Goal: Task Accomplishment & Management: Manage account settings

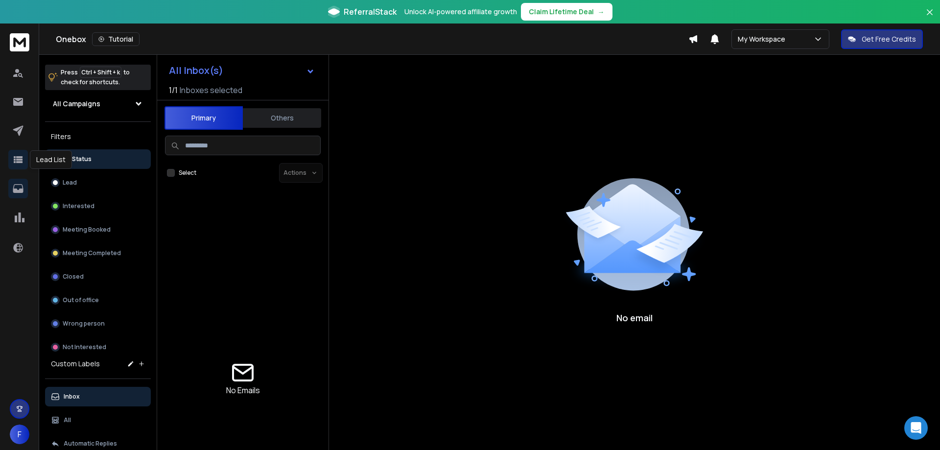
click at [13, 163] on icon at bounding box center [18, 160] width 12 height 12
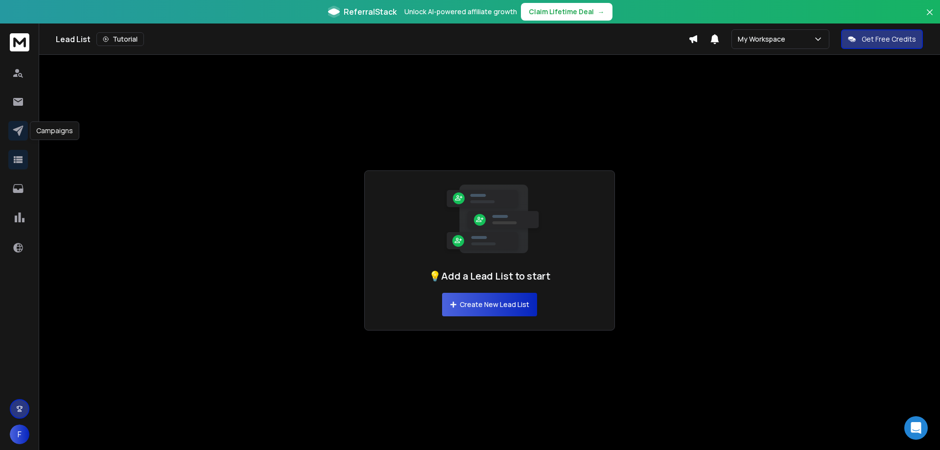
click at [21, 130] on icon at bounding box center [18, 131] width 10 height 10
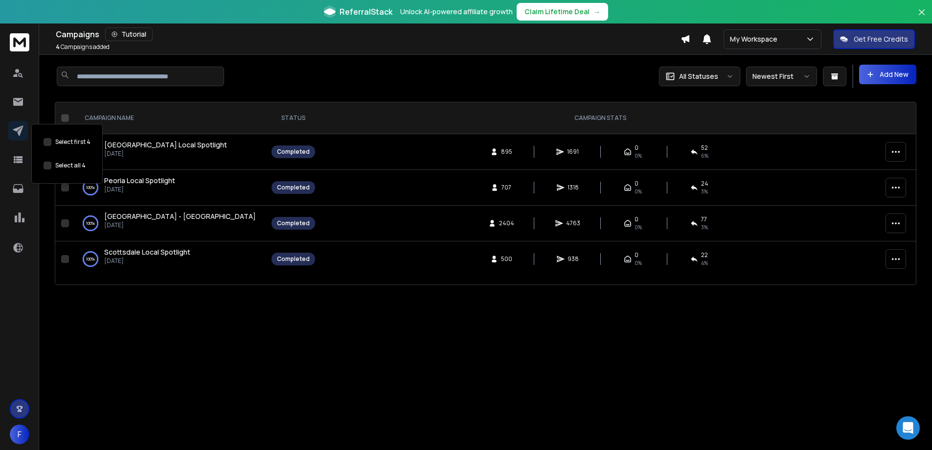
click at [68, 117] on button "Select first 4" at bounding box center [65, 118] width 8 height 8
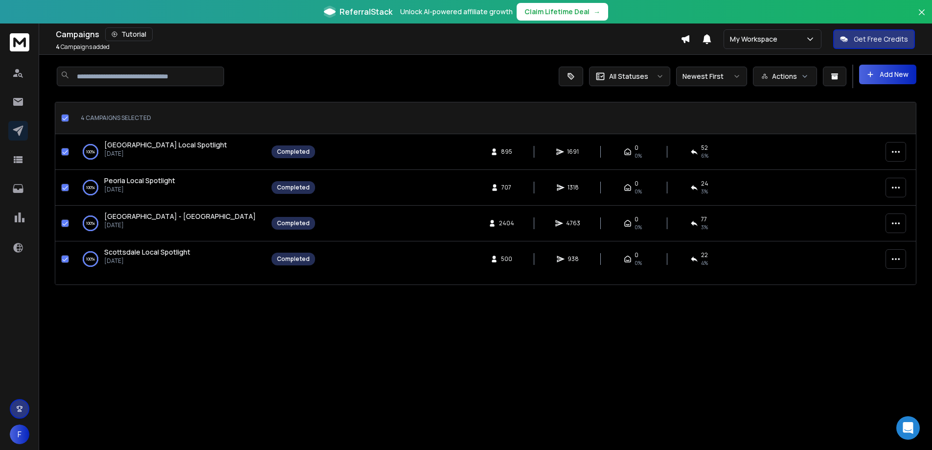
click at [184, 140] on div "100 % Avondale Local Spotlight 5 months ago" at bounding box center [169, 151] width 173 height 23
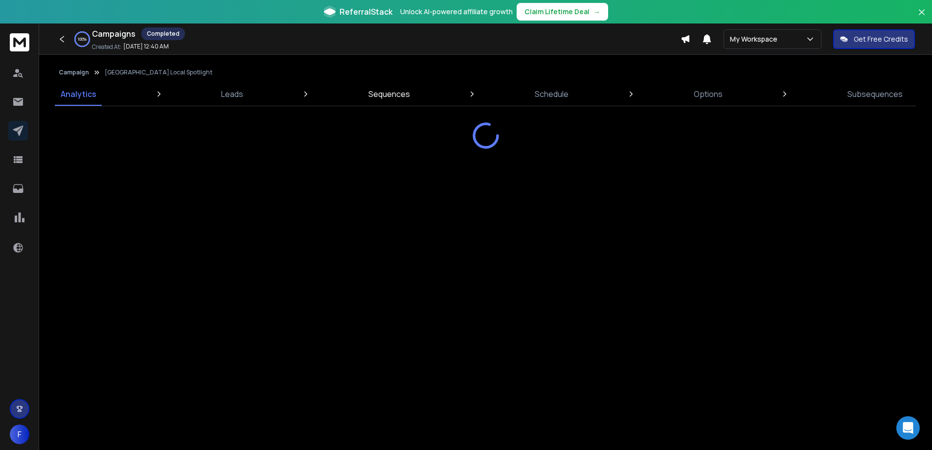
click at [377, 91] on p "Sequences" at bounding box center [390, 94] width 42 height 12
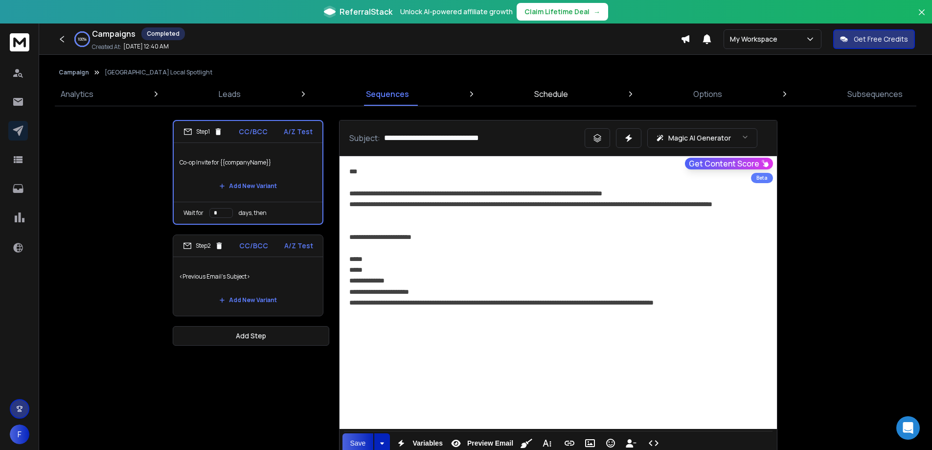
click at [538, 101] on link "Schedule" at bounding box center [552, 93] width 46 height 23
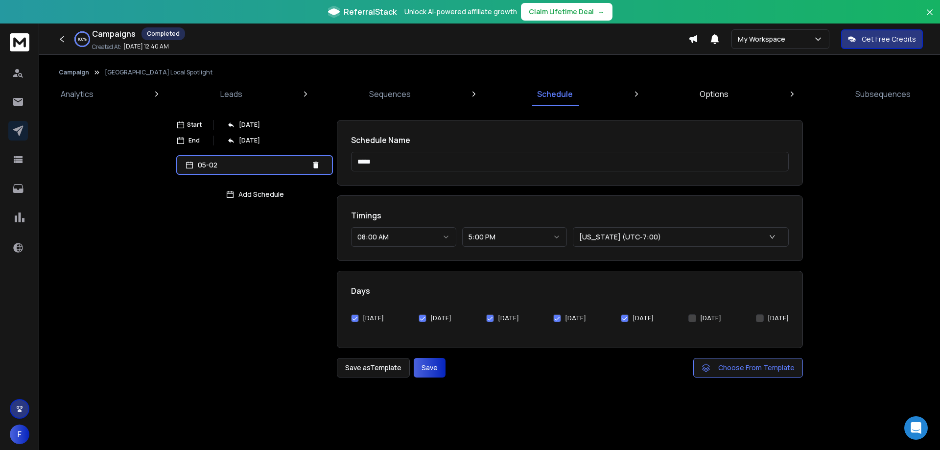
click at [718, 98] on p "Options" at bounding box center [713, 94] width 29 height 12
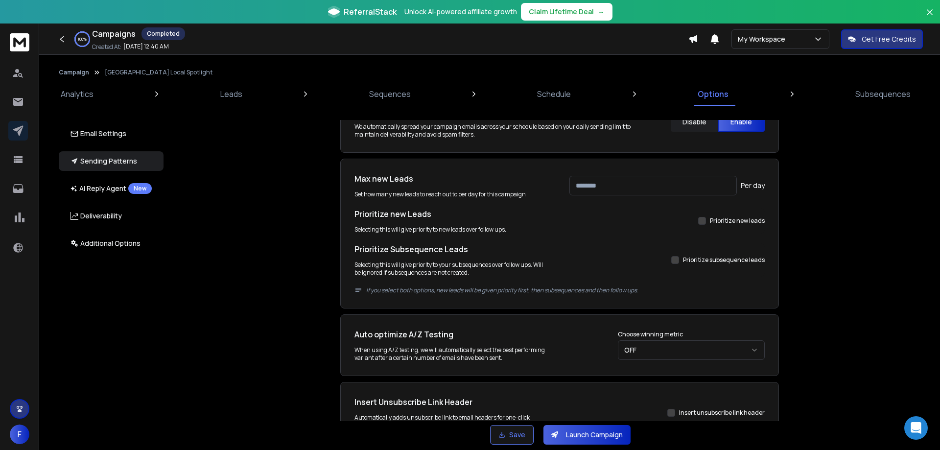
scroll to position [343, 0]
click at [17, 104] on icon at bounding box center [18, 102] width 10 height 8
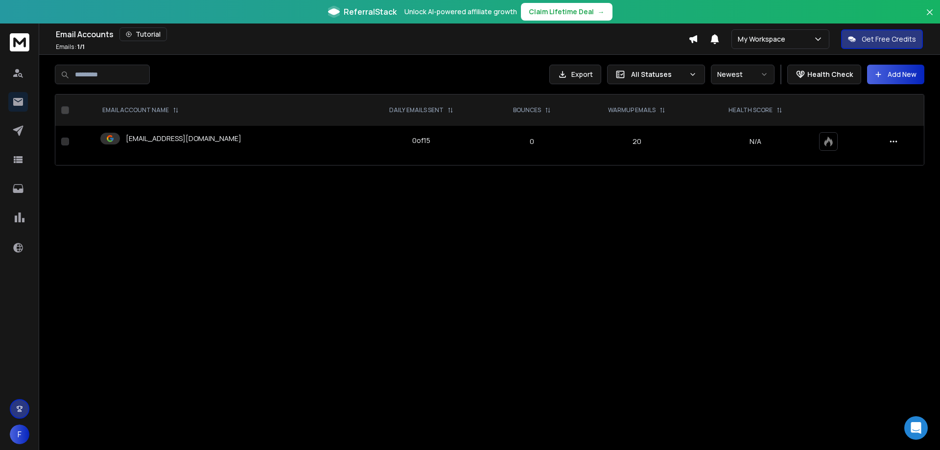
click at [896, 73] on button "Add New" at bounding box center [895, 75] width 57 height 20
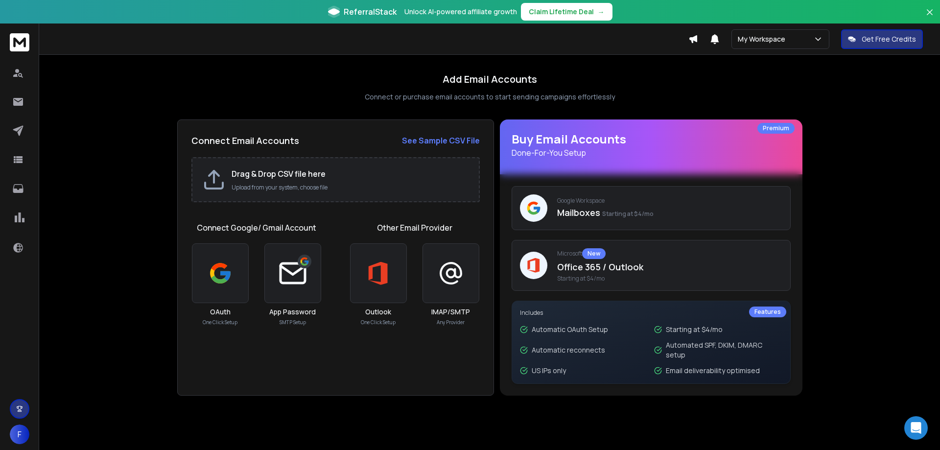
click at [208, 268] on div at bounding box center [220, 273] width 57 height 60
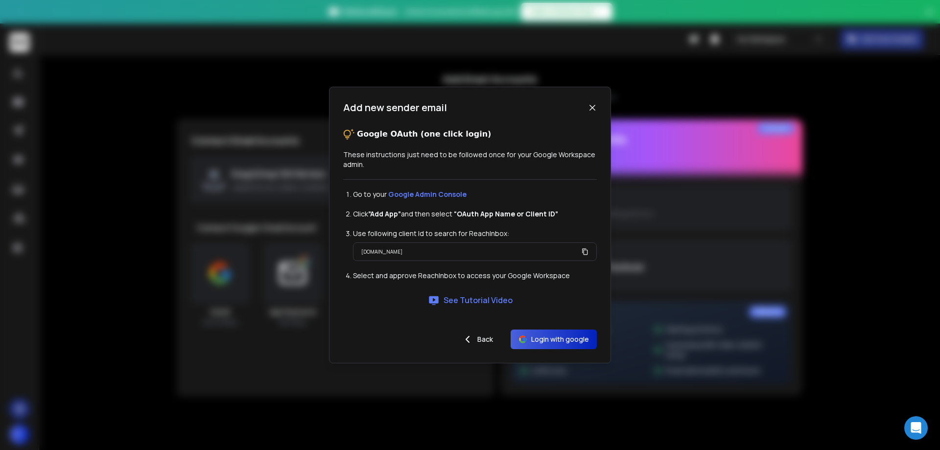
click at [558, 344] on button "Login with google" at bounding box center [554, 339] width 86 height 20
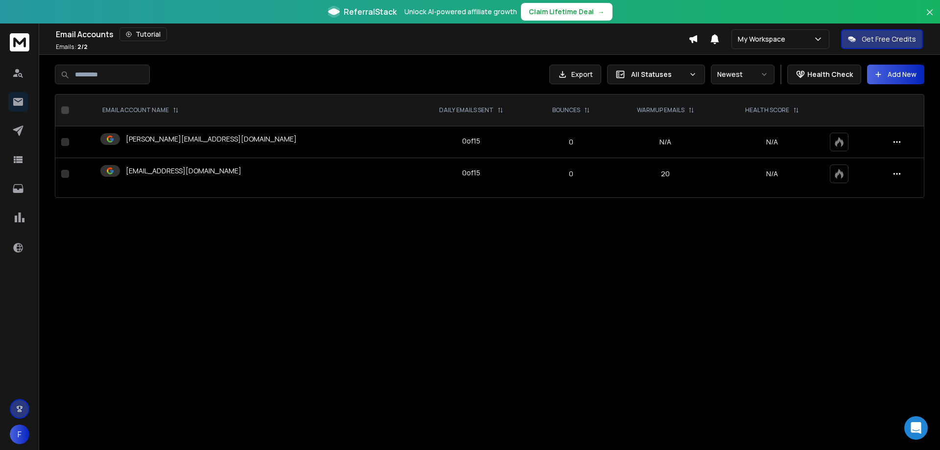
click at [904, 76] on button "Add New" at bounding box center [895, 75] width 57 height 20
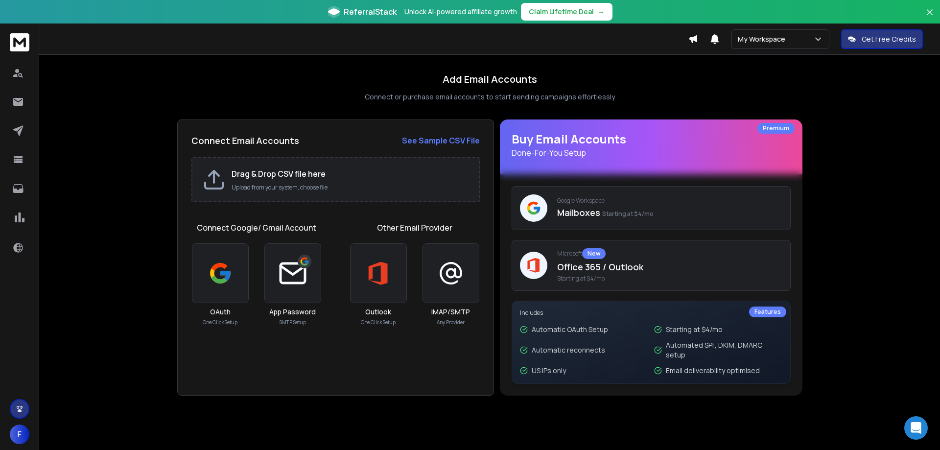
click at [221, 277] on icon at bounding box center [220, 272] width 24 height 29
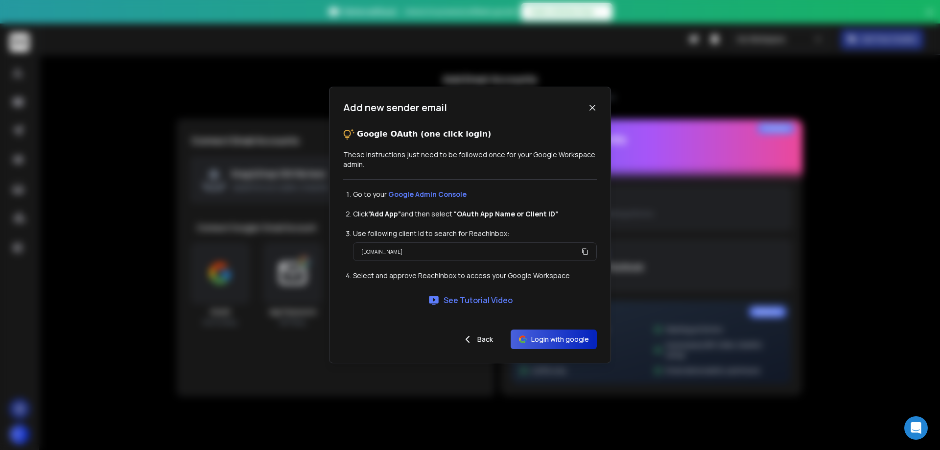
click at [552, 343] on button "Login with google" at bounding box center [554, 339] width 86 height 20
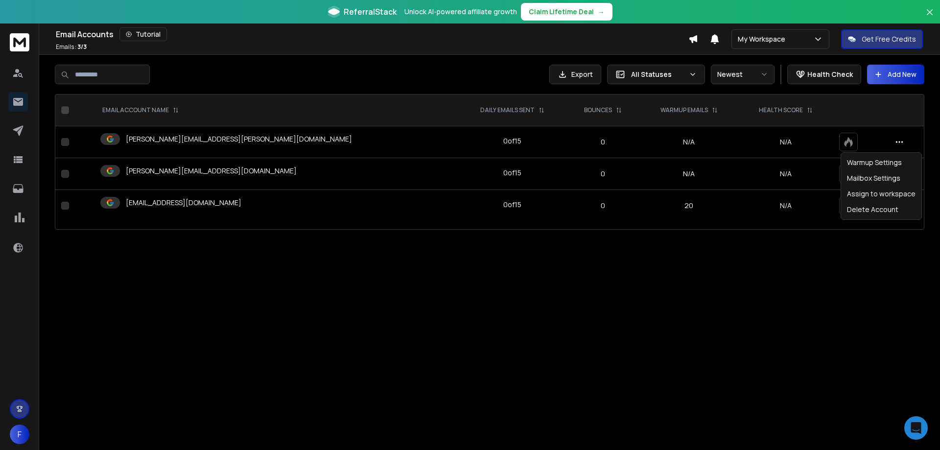
click at [895, 143] on icon at bounding box center [899, 142] width 9 height 9
click at [886, 164] on div "Warmup Settings" at bounding box center [881, 163] width 76 height 16
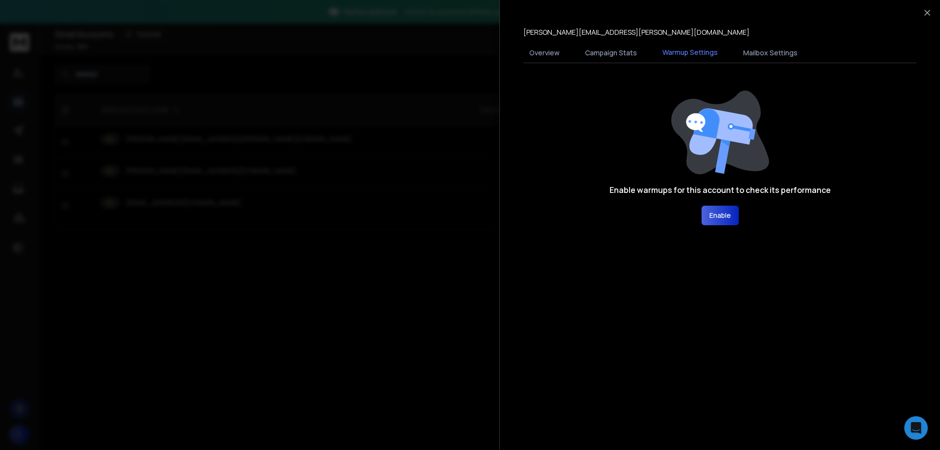
click at [621, 50] on button "Campaign Stats" at bounding box center [611, 53] width 64 height 22
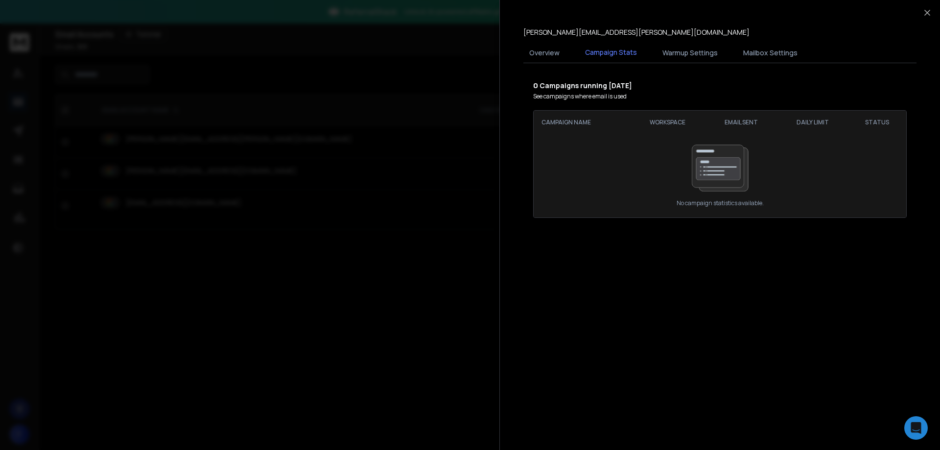
click at [537, 51] on button "Overview" at bounding box center [544, 53] width 42 height 22
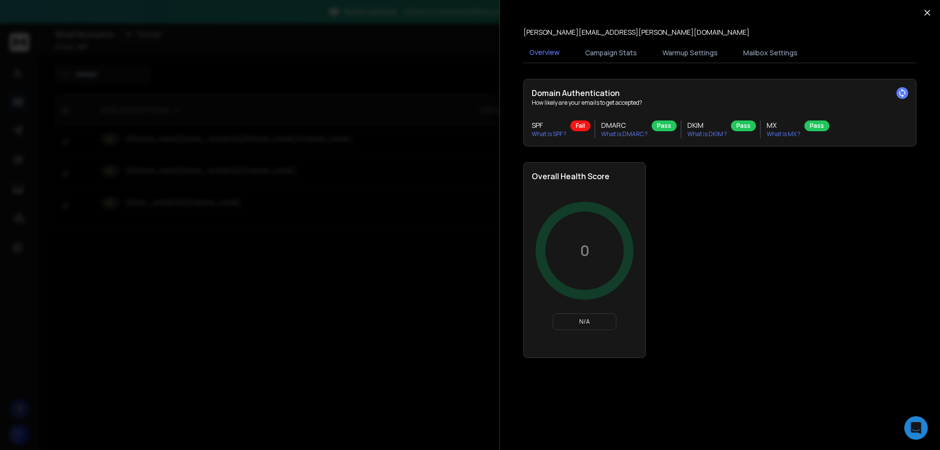
click at [927, 17] on icon "button" at bounding box center [927, 13] width 10 height 10
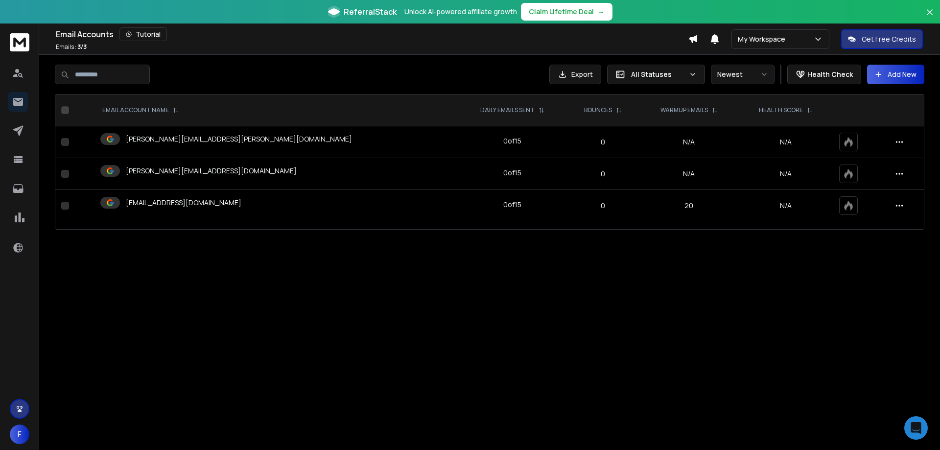
click at [895, 206] on icon at bounding box center [898, 205] width 7 height 1
click at [891, 226] on div "Warmup Settings" at bounding box center [881, 226] width 76 height 16
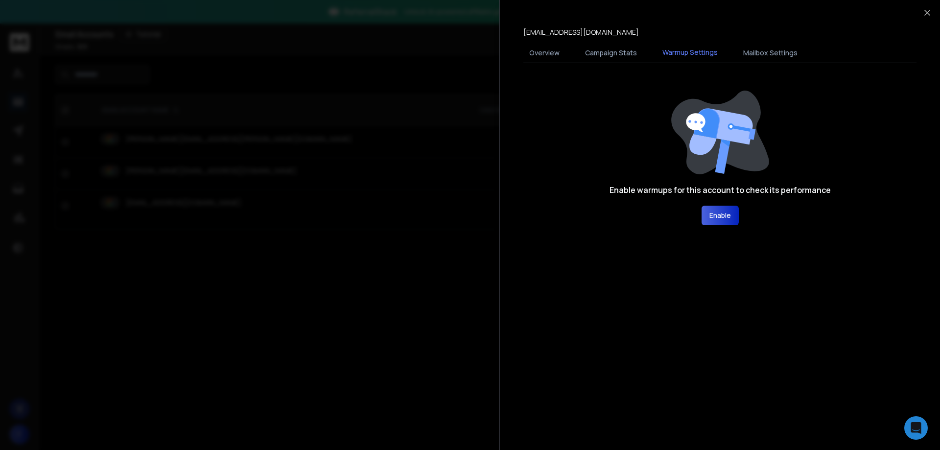
click at [549, 49] on button "Overview" at bounding box center [544, 53] width 42 height 22
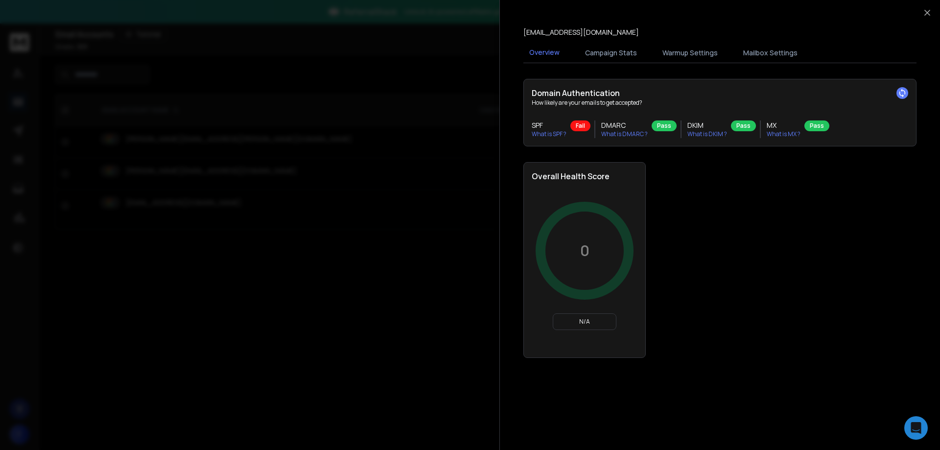
click at [705, 46] on button "Warmup Settings" at bounding box center [689, 53] width 67 height 22
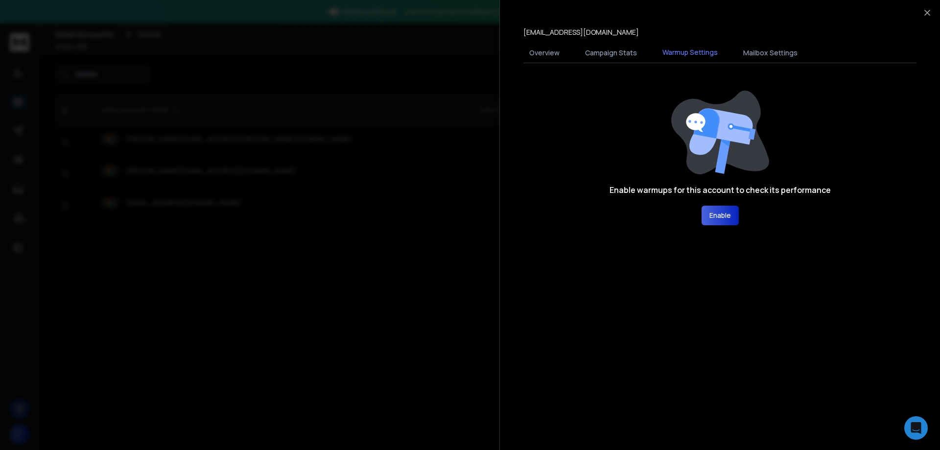
click at [731, 218] on button "Enable" at bounding box center [719, 216] width 37 height 20
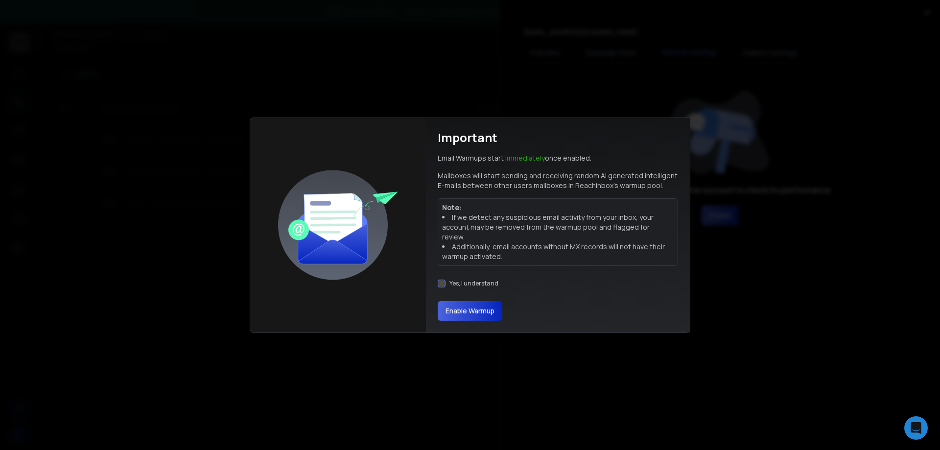
click at [472, 280] on label "Yes, I understand" at bounding box center [473, 283] width 49 height 8
click at [445, 279] on button "Yes, I understand" at bounding box center [442, 283] width 8 height 8
click at [442, 279] on button "Yes, I understand" at bounding box center [442, 283] width 8 height 8
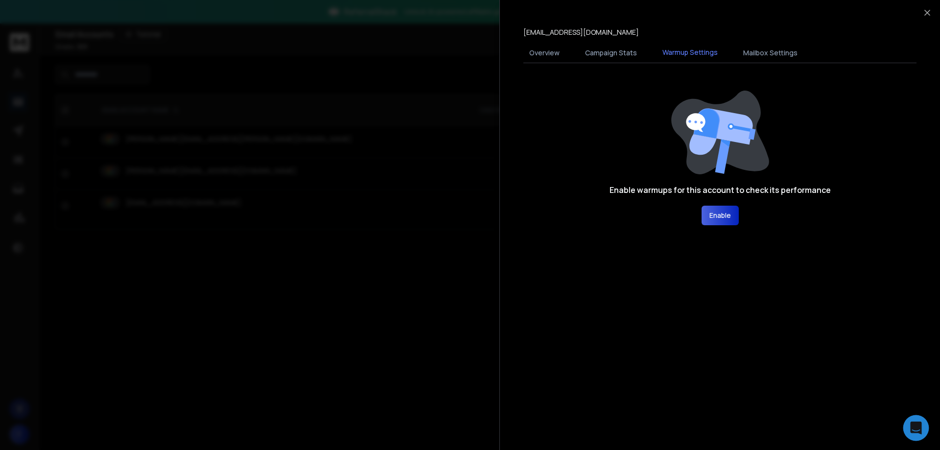
click at [920, 430] on icon "Open Intercom Messenger" at bounding box center [915, 427] width 11 height 13
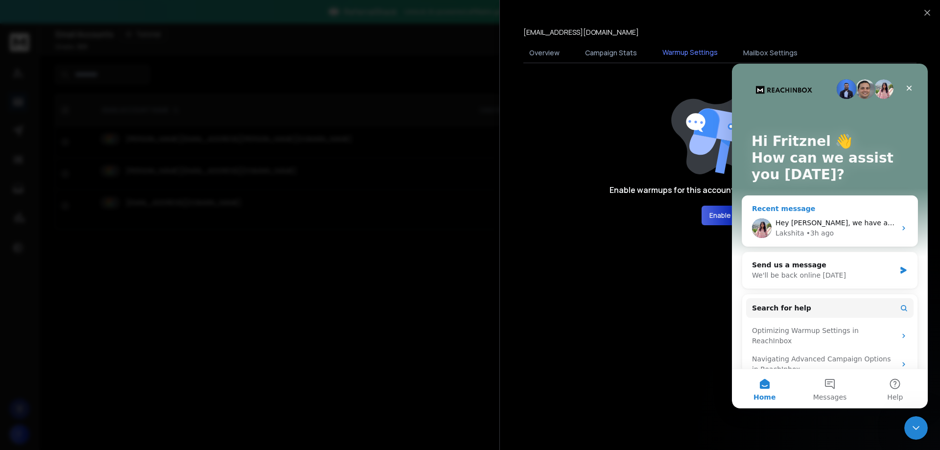
click at [849, 242] on div "Hey [PERSON_NAME], we have auto renewed your account, you can access your accou…" at bounding box center [829, 228] width 175 height 36
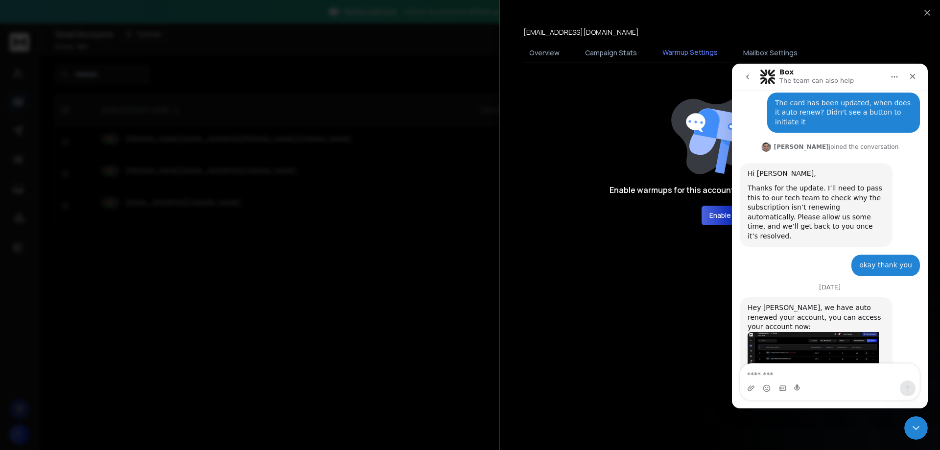
scroll to position [505, 0]
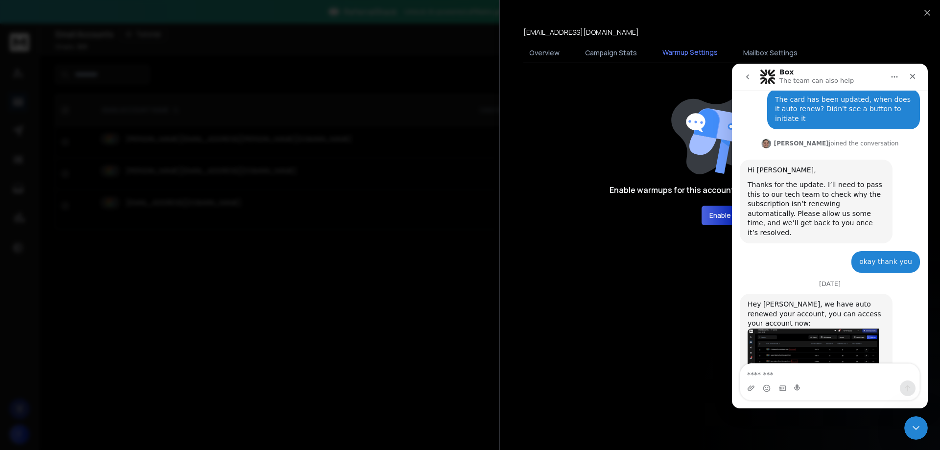
click at [786, 375] on textarea "Message…" at bounding box center [829, 372] width 179 height 17
type textarea "**********"
drag, startPoint x: 564, startPoint y: 63, endPoint x: 551, endPoint y: 54, distance: 15.9
click at [558, 63] on div "Overview Campaign Stats Warmup Settings Mailbox Settings Enable warmups for thi…" at bounding box center [719, 134] width 393 height 182
click at [548, 50] on button "Overview" at bounding box center [544, 53] width 42 height 22
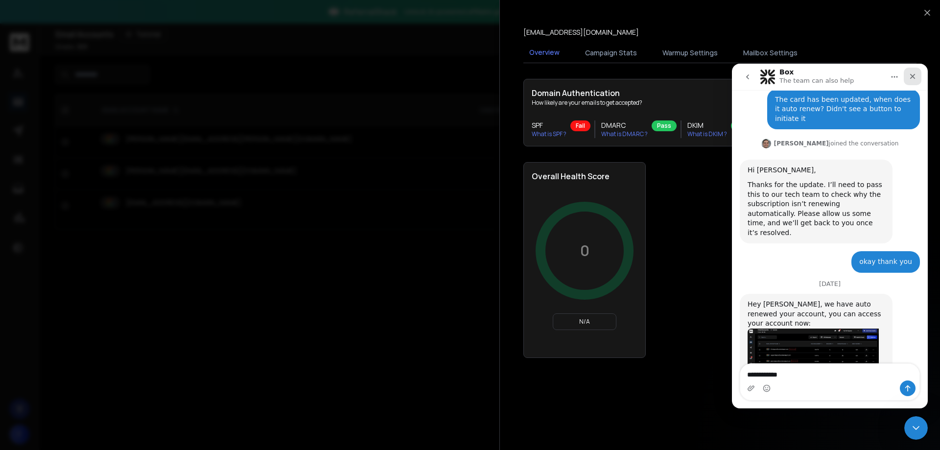
click at [912, 74] on icon "Close" at bounding box center [912, 76] width 8 height 8
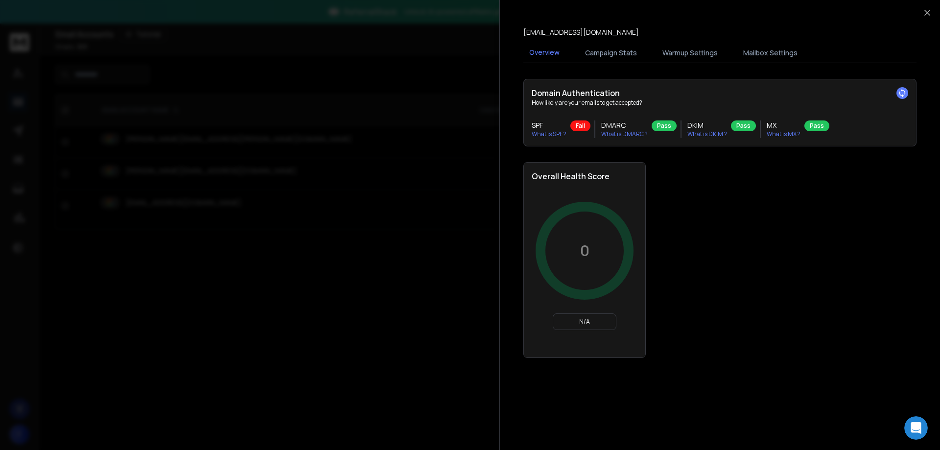
click at [903, 93] on icon at bounding box center [902, 93] width 10 height 10
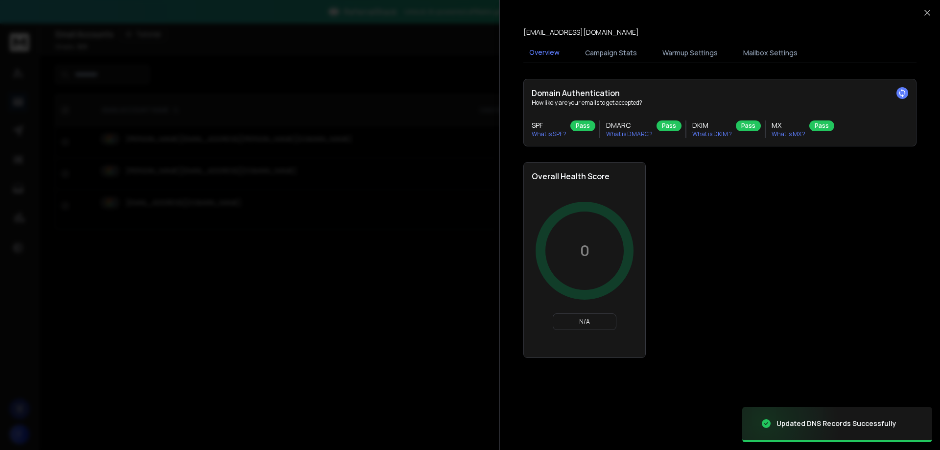
click at [689, 48] on button "Warmup Settings" at bounding box center [689, 53] width 67 height 22
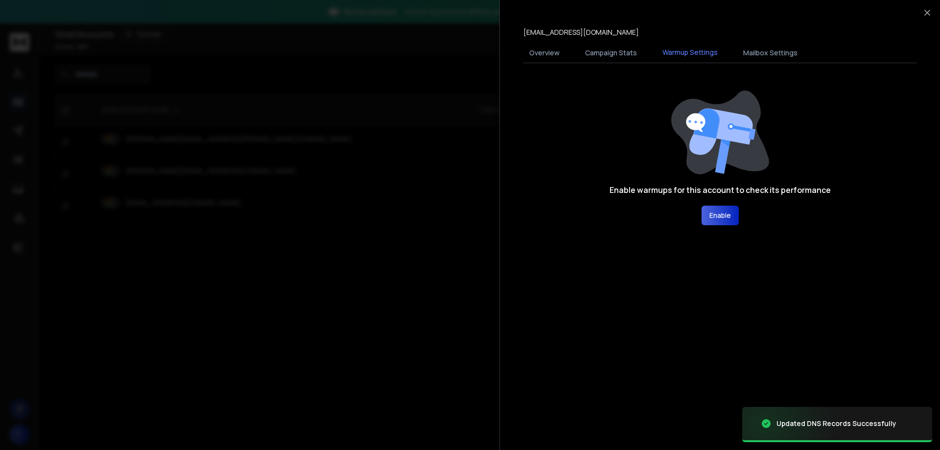
click at [721, 217] on button "Enable" at bounding box center [719, 216] width 37 height 20
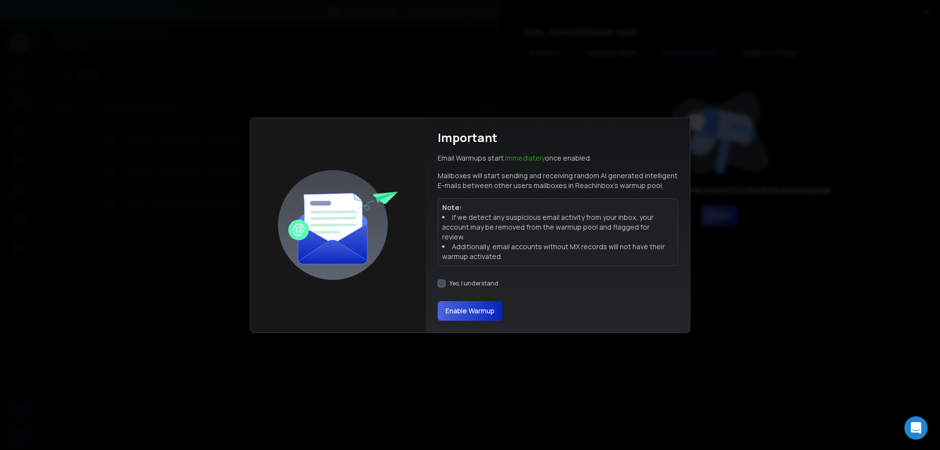
click at [447, 279] on div "Yes, I understand" at bounding box center [468, 283] width 61 height 8
click at [442, 279] on button "Yes, I understand" at bounding box center [442, 283] width 8 height 8
click at [455, 302] on button "Enable Warmup" at bounding box center [470, 311] width 65 height 20
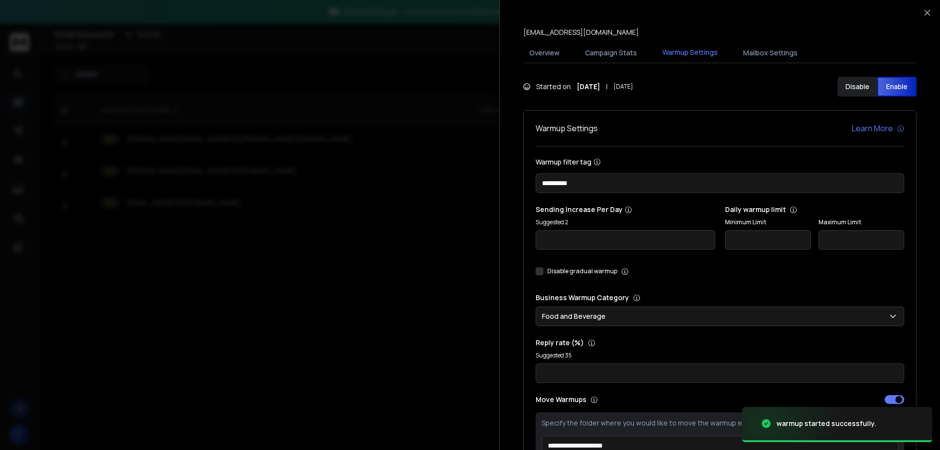
click at [673, 233] on input "*" at bounding box center [625, 240] width 180 height 20
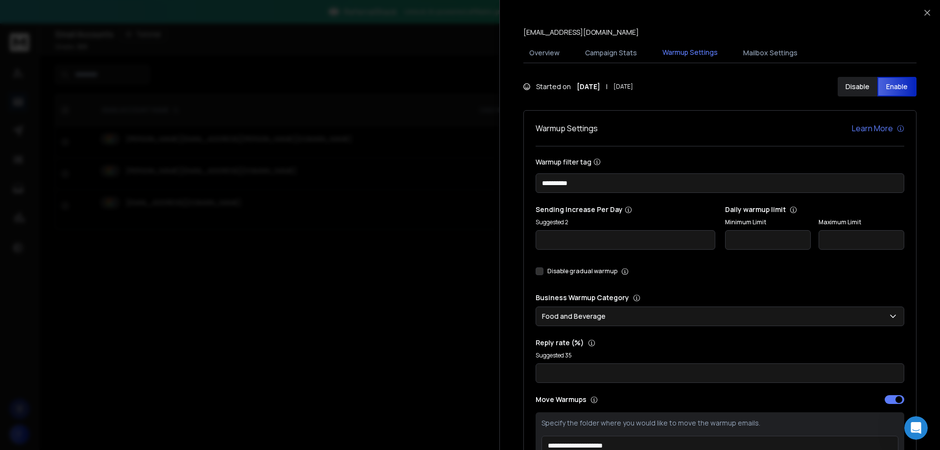
click at [673, 233] on input "*" at bounding box center [625, 240] width 180 height 20
click at [747, 243] on input "**" at bounding box center [768, 240] width 86 height 20
type input "*"
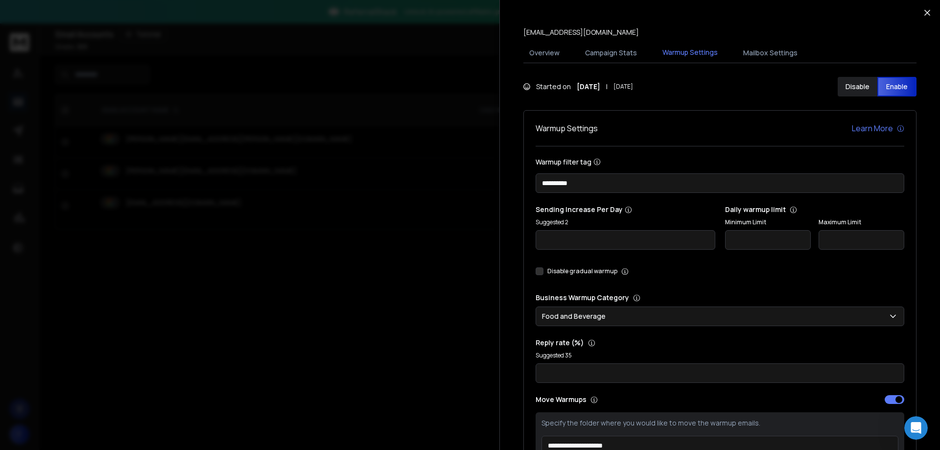
click at [926, 16] on icon "button" at bounding box center [927, 13] width 10 height 10
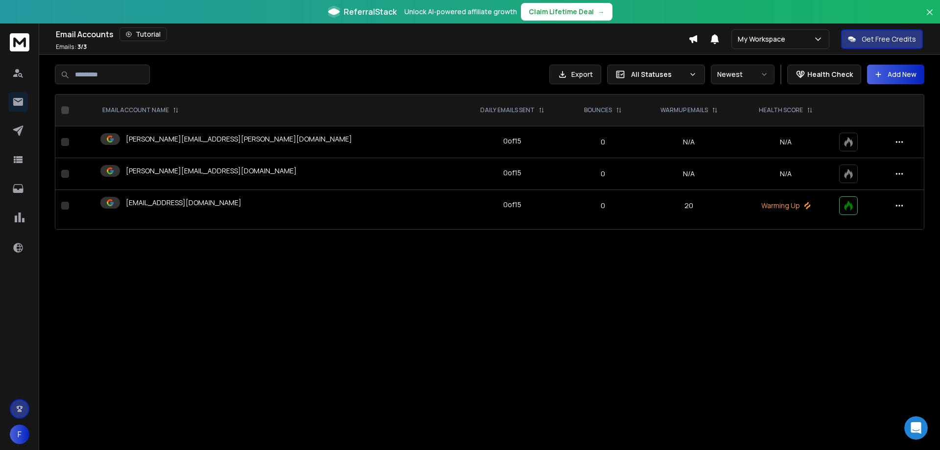
click at [360, 203] on div "[EMAIL_ADDRESS][DOMAIN_NAME]" at bounding box center [276, 203] width 352 height 12
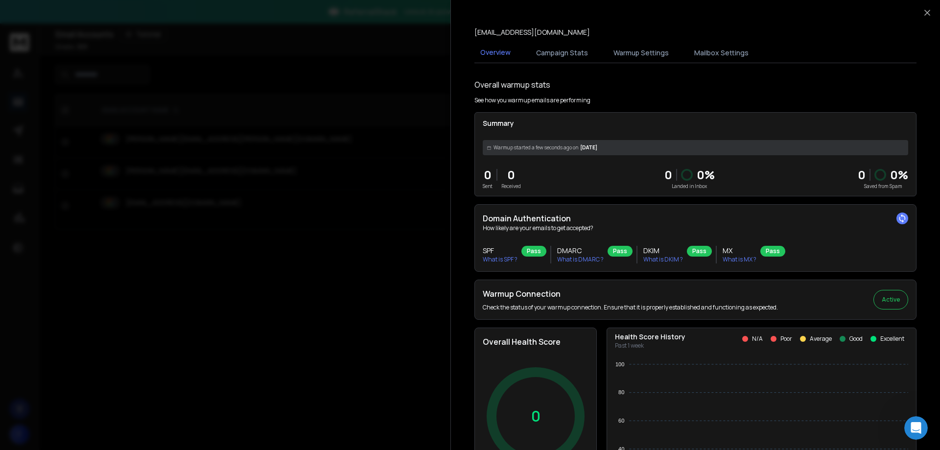
click at [642, 51] on button "Warmup Settings" at bounding box center [640, 53] width 67 height 22
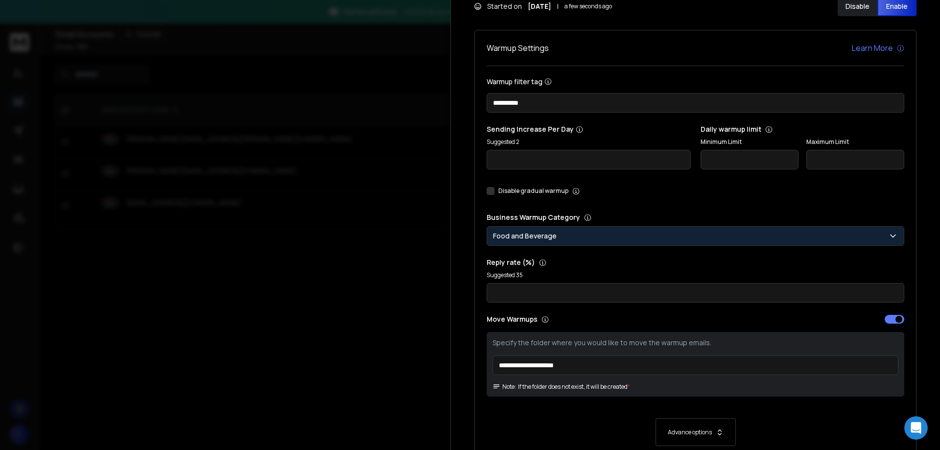
scroll to position [0, 0]
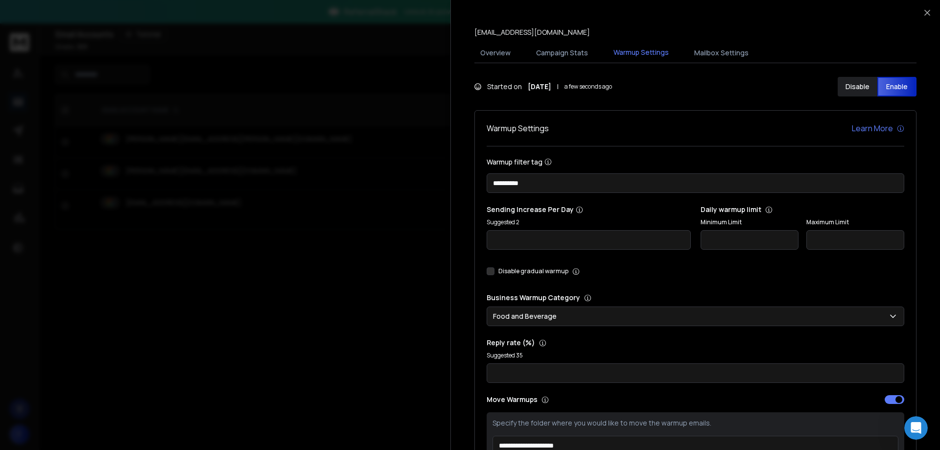
click at [713, 45] on button "Mailbox Settings" at bounding box center [721, 53] width 66 height 22
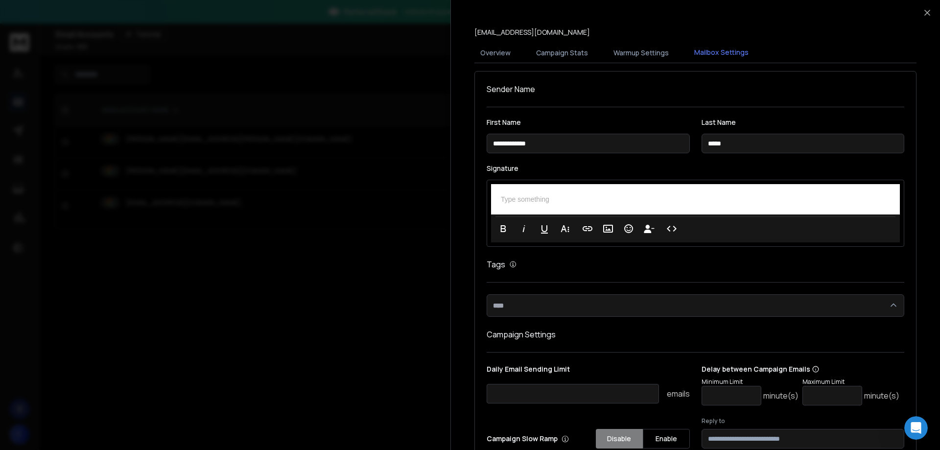
click at [642, 45] on button "Warmup Settings" at bounding box center [640, 53] width 67 height 22
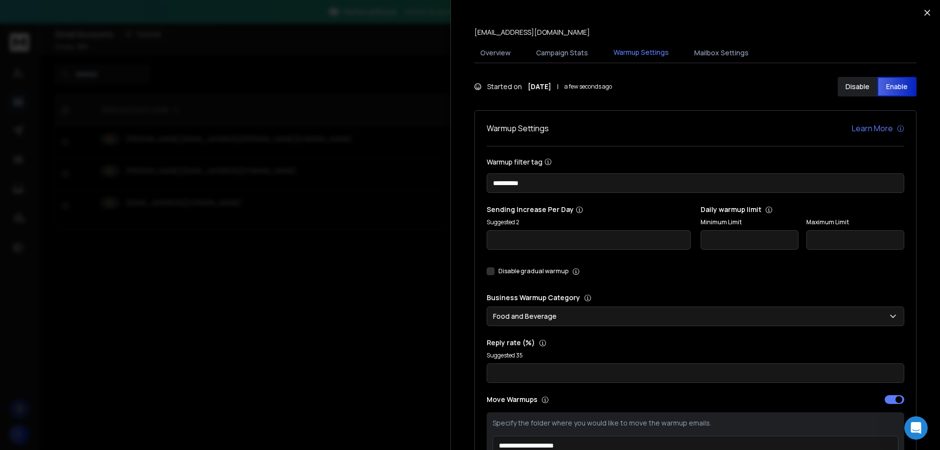
click at [928, 11] on icon "button" at bounding box center [927, 13] width 10 height 10
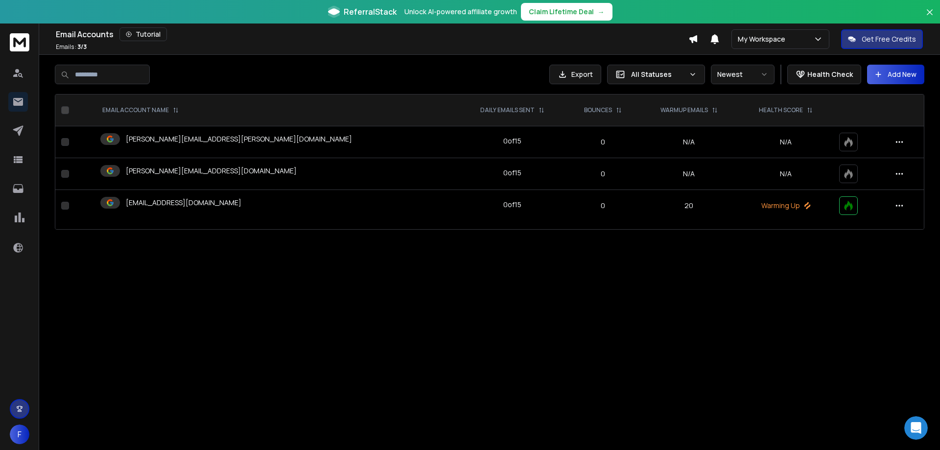
click at [895, 171] on icon at bounding box center [899, 173] width 9 height 9
click at [855, 195] on div "Warmup Settings" at bounding box center [881, 194] width 76 height 16
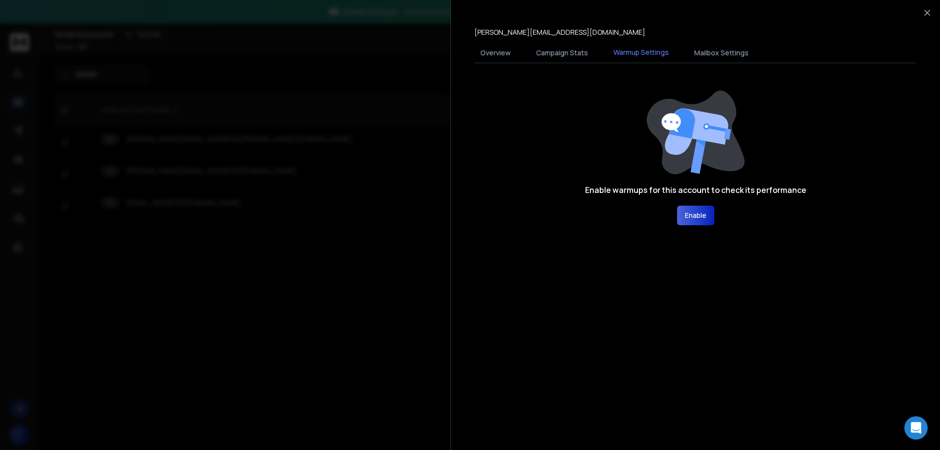
click at [693, 211] on button "Enable" at bounding box center [695, 216] width 37 height 20
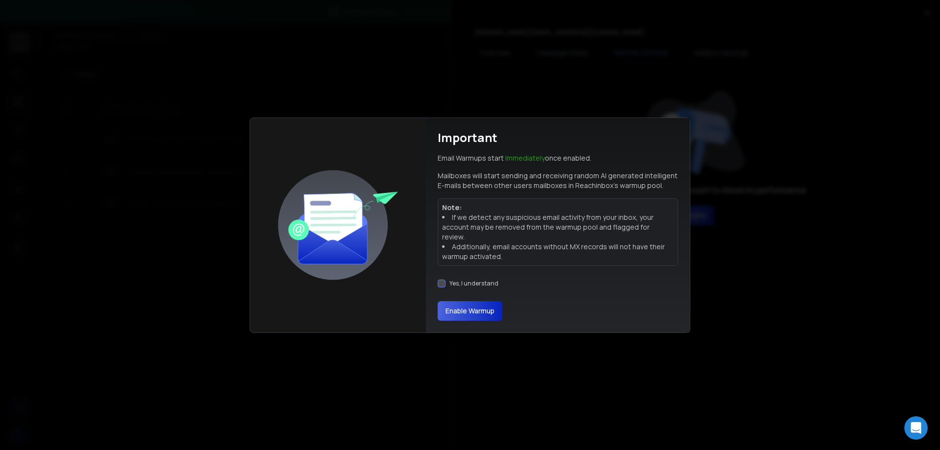
click at [439, 279] on button "Yes, I understand" at bounding box center [442, 283] width 8 height 8
click at [451, 301] on button "Enable Warmup" at bounding box center [470, 311] width 65 height 20
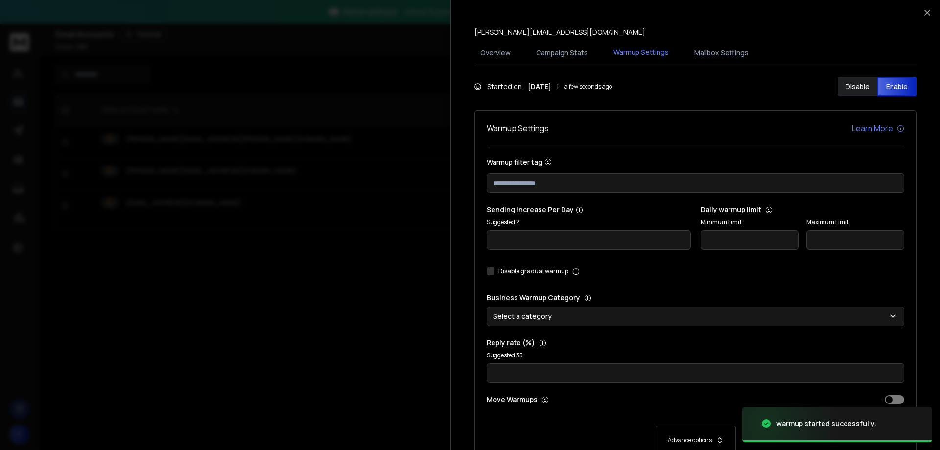
type input "**********"
type input "*"
type input "**"
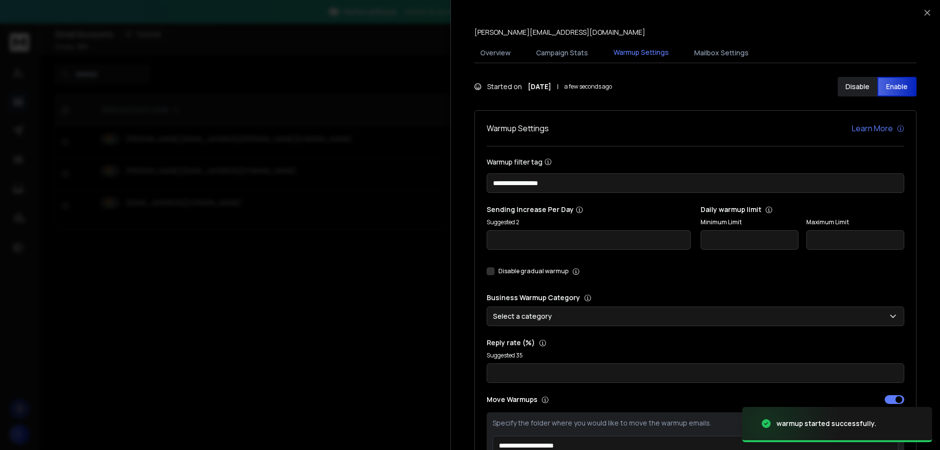
click at [565, 240] on input "*" at bounding box center [589, 240] width 204 height 20
type input "*"
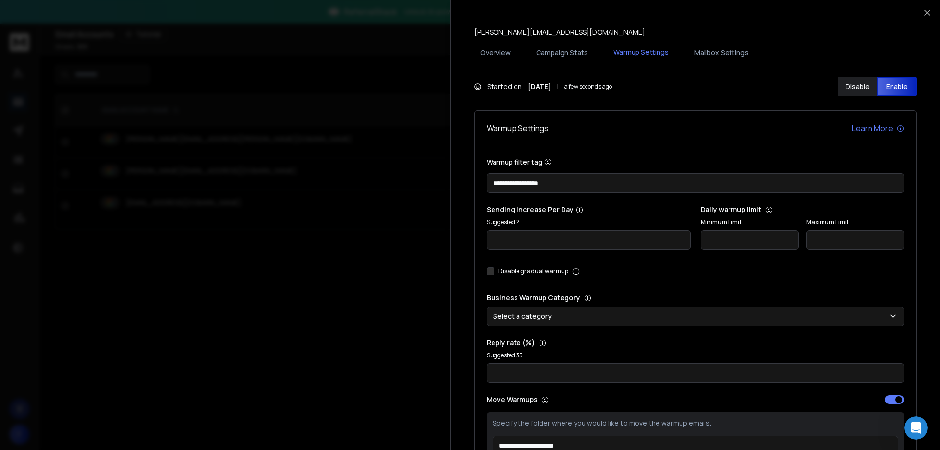
click at [707, 240] on input "*" at bounding box center [749, 240] width 98 height 20
click at [560, 241] on input "*" at bounding box center [589, 240] width 204 height 20
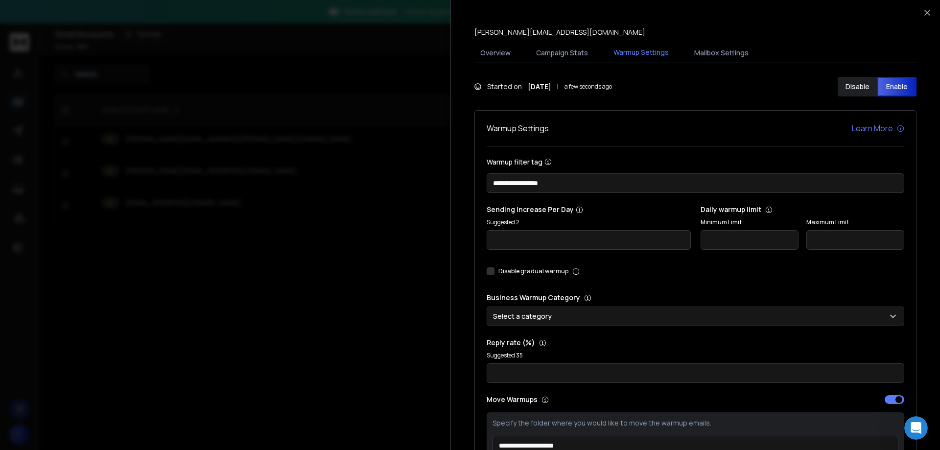
click at [560, 241] on input "*" at bounding box center [589, 240] width 204 height 20
click at [706, 236] on input "*" at bounding box center [749, 240] width 98 height 20
type input "**"
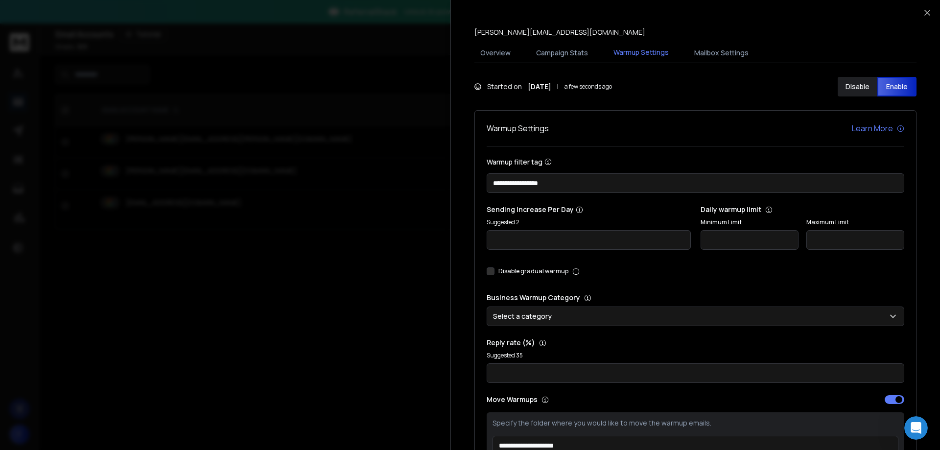
click at [849, 237] on input "**" at bounding box center [855, 240] width 98 height 20
type input "**"
click at [682, 278] on div "Disable gradual warmup" at bounding box center [696, 271] width 418 height 20
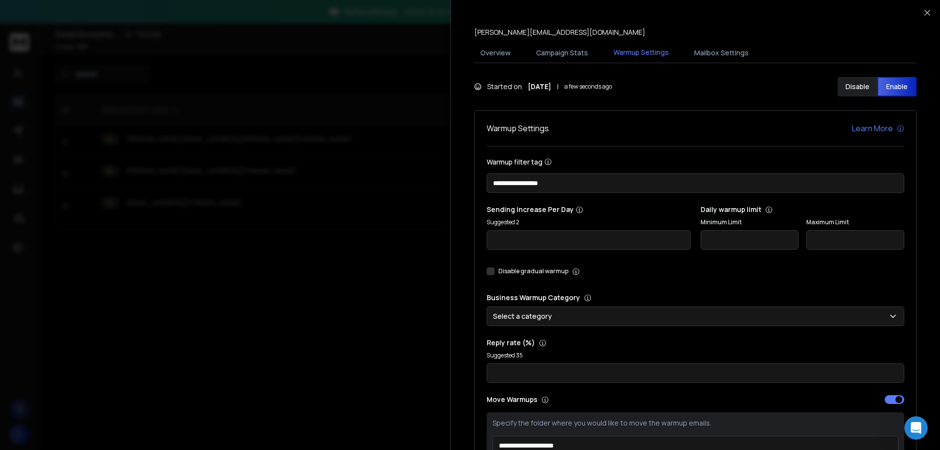
scroll to position [98, 0]
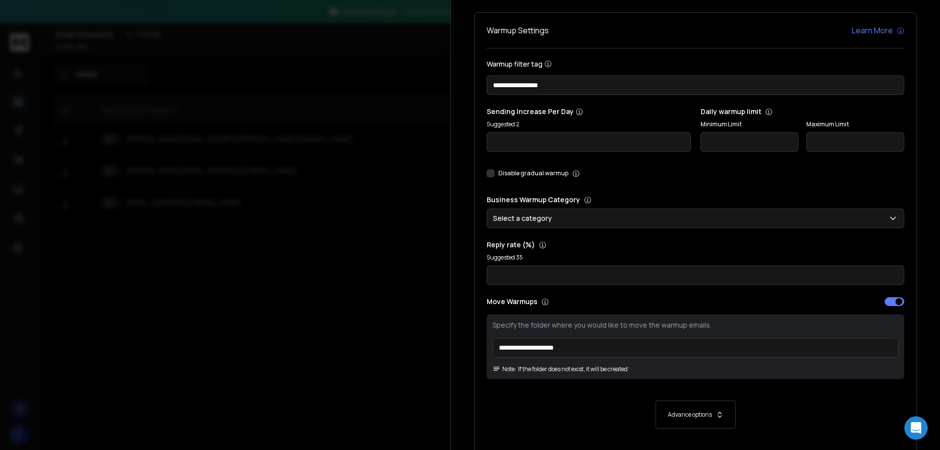
click at [571, 91] on input "**********" at bounding box center [696, 85] width 418 height 20
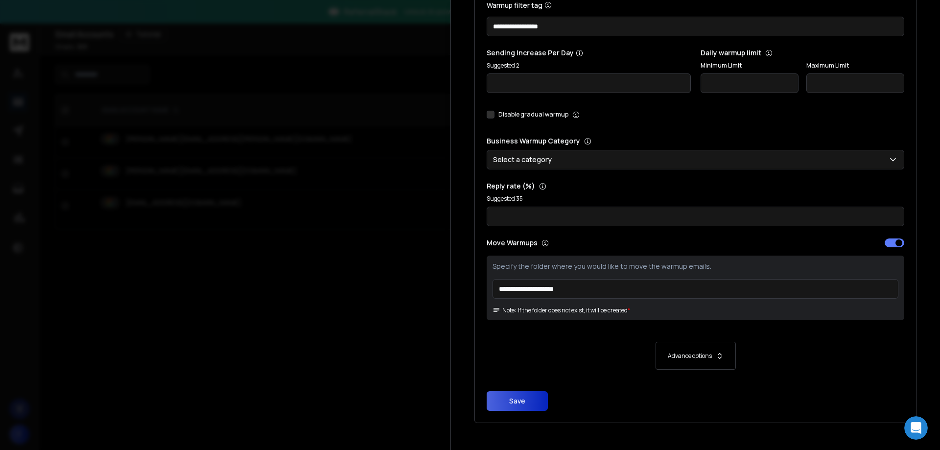
scroll to position [157, 0]
click at [712, 355] on div "Advance options" at bounding box center [695, 355] width 80 height 28
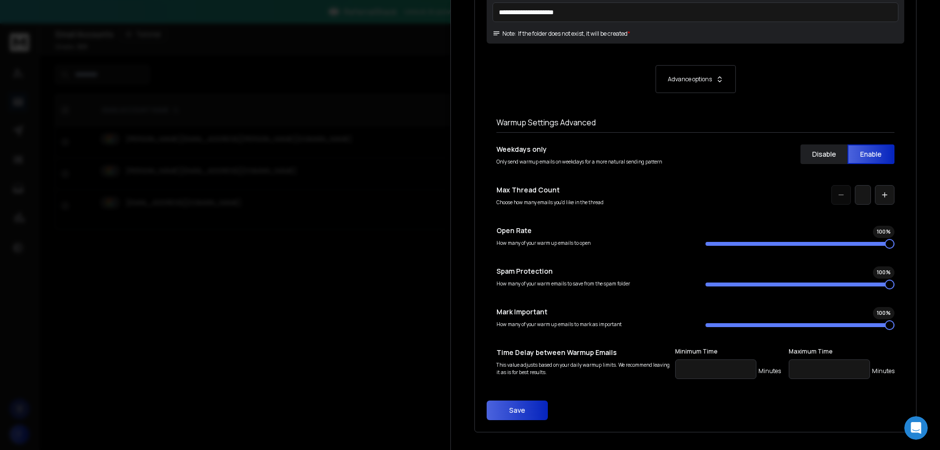
scroll to position [443, 0]
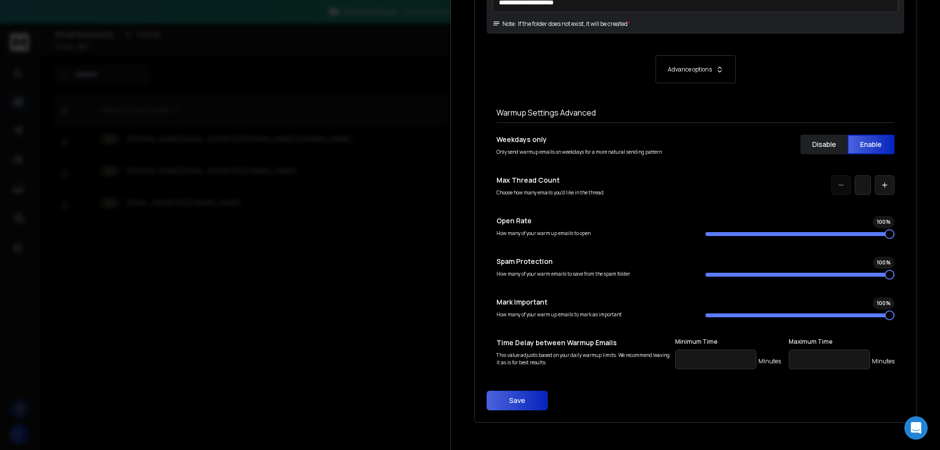
click at [527, 395] on button "Save" at bounding box center [517, 401] width 61 height 20
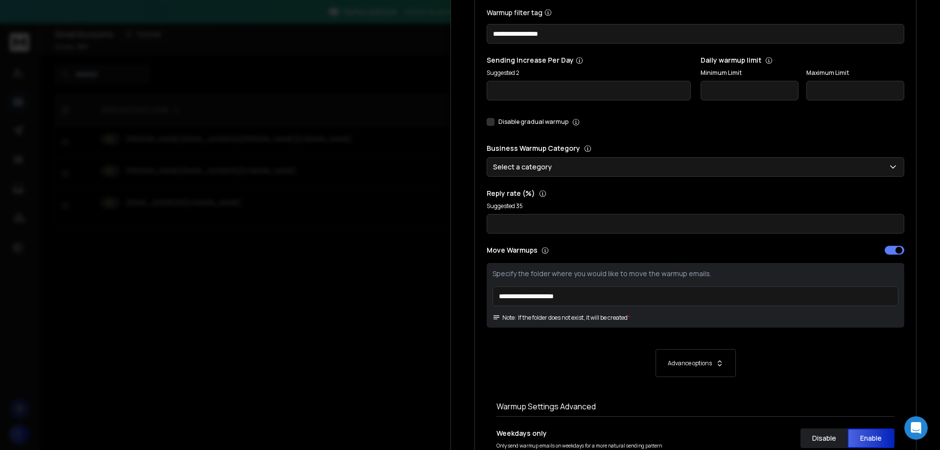
scroll to position [0, 0]
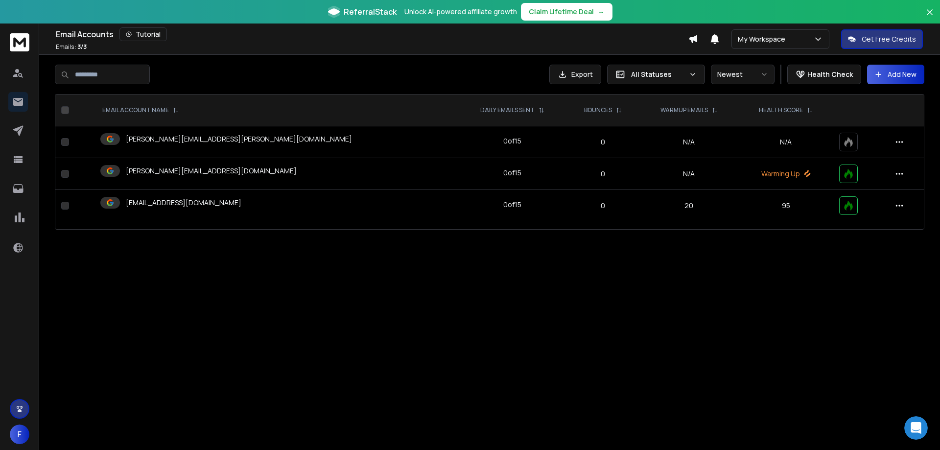
click at [895, 202] on icon at bounding box center [899, 205] width 9 height 9
click at [881, 226] on div "Warmup Settings" at bounding box center [881, 226] width 76 height 16
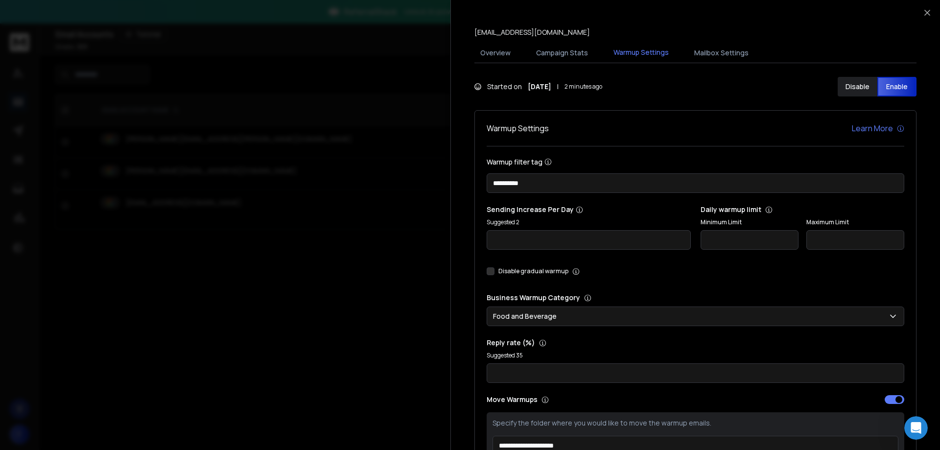
click at [731, 55] on button "Mailbox Settings" at bounding box center [721, 53] width 66 height 22
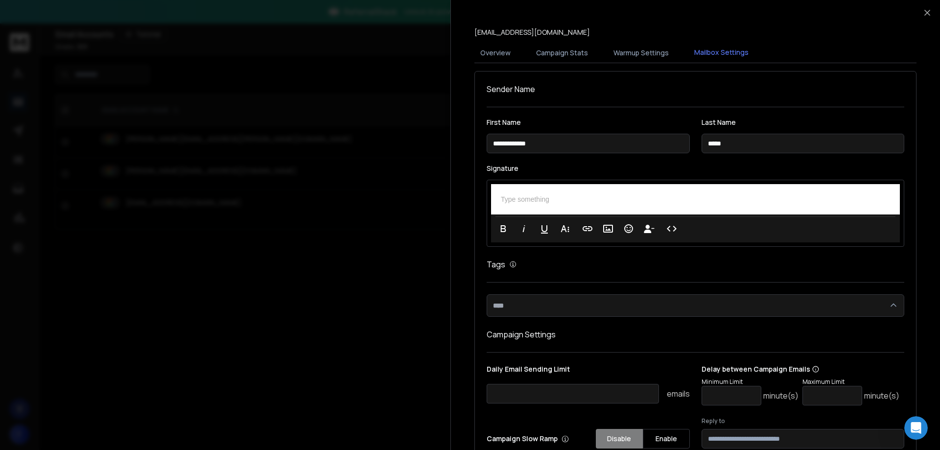
click at [573, 52] on button "Campaign Stats" at bounding box center [562, 53] width 64 height 22
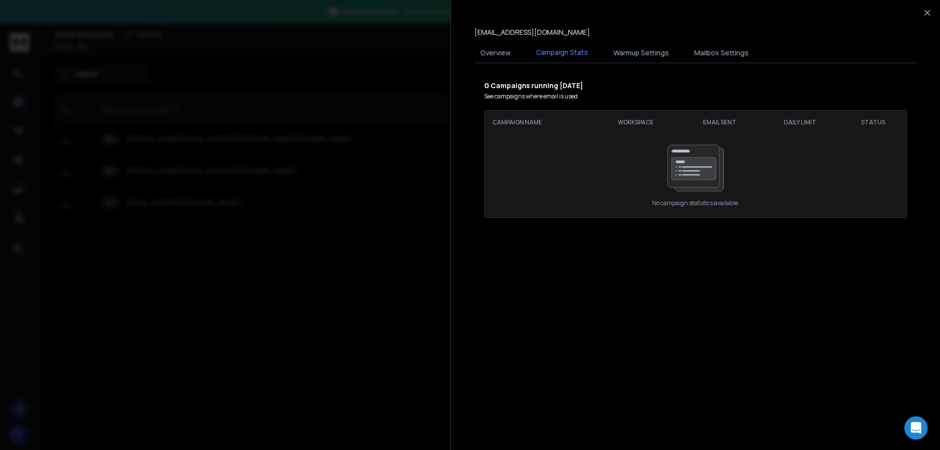
click at [632, 48] on button "Warmup Settings" at bounding box center [640, 53] width 67 height 22
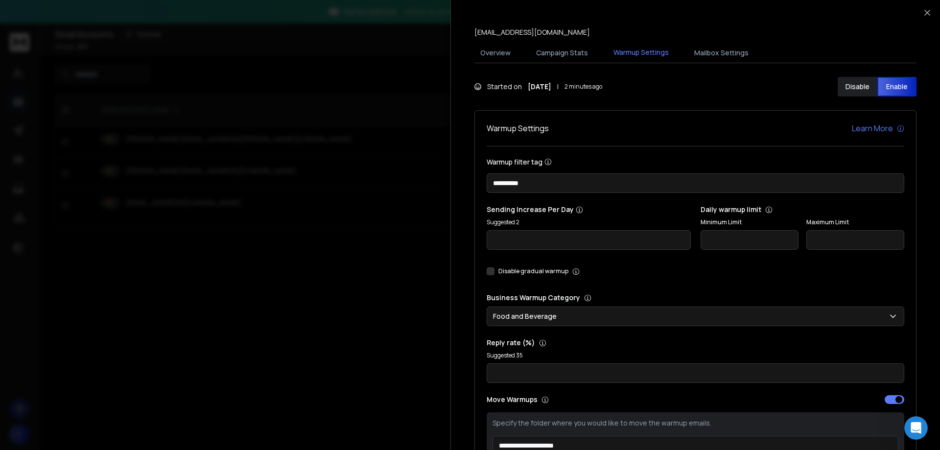
click at [718, 51] on button "Mailbox Settings" at bounding box center [721, 53] width 66 height 22
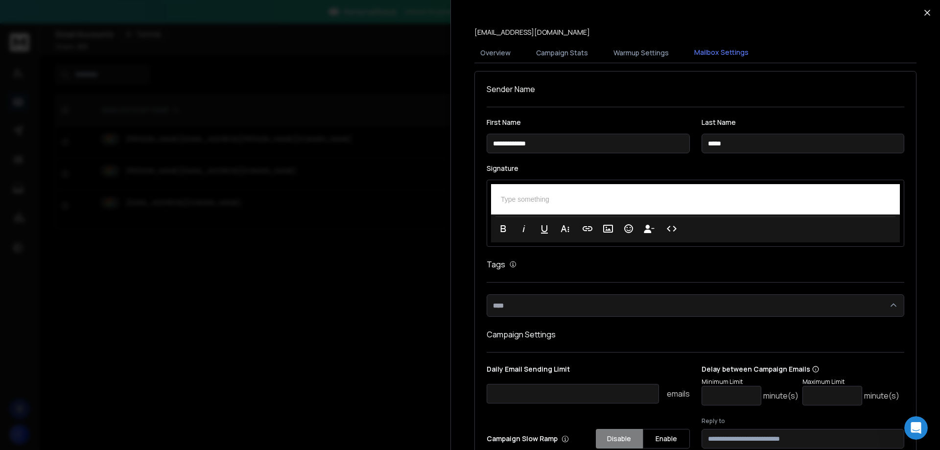
click at [922, 13] on icon "button" at bounding box center [927, 13] width 10 height 10
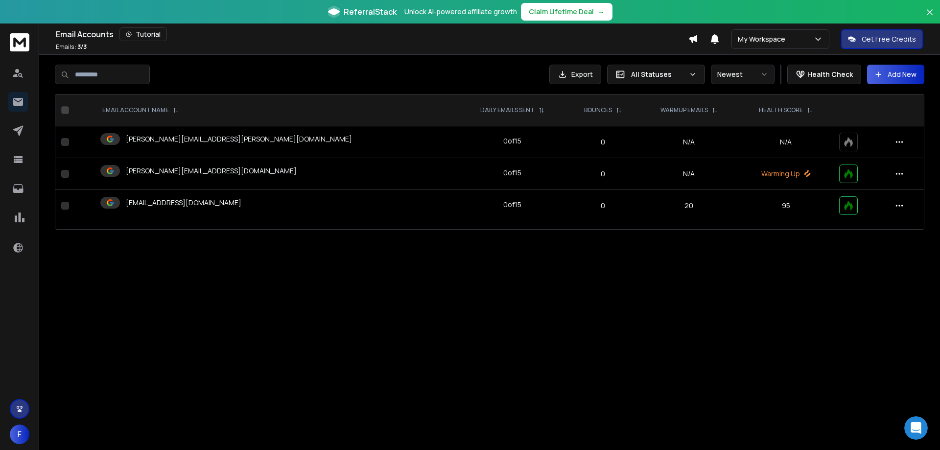
click at [886, 175] on button at bounding box center [899, 173] width 38 height 17
click at [882, 193] on div "Warmup Settings" at bounding box center [881, 194] width 76 height 16
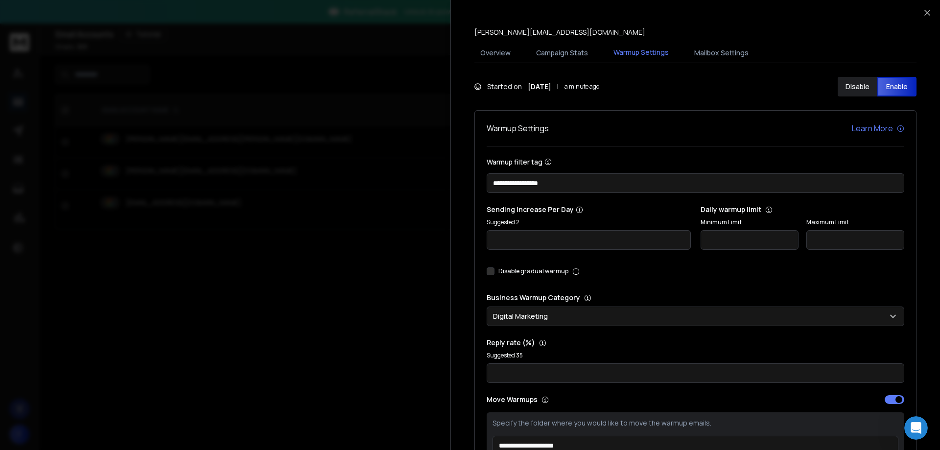
click at [688, 48] on button "Mailbox Settings" at bounding box center [721, 53] width 66 height 22
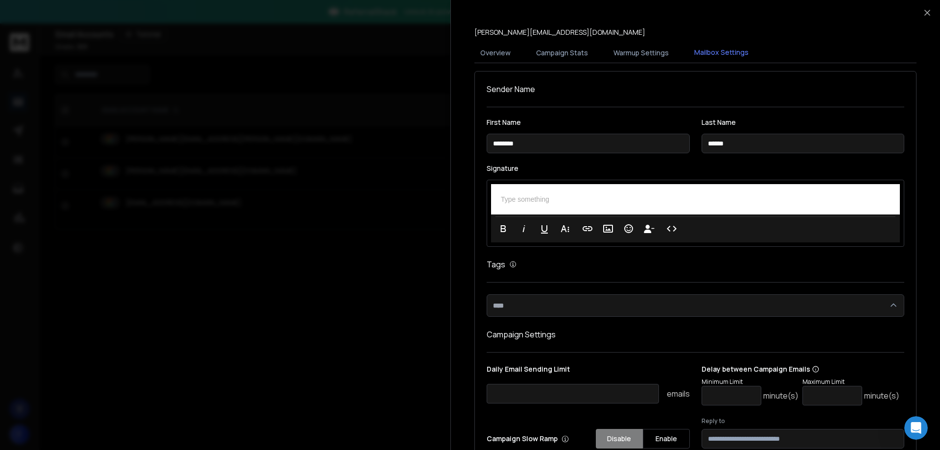
click at [617, 45] on button "Warmup Settings" at bounding box center [640, 53] width 67 height 22
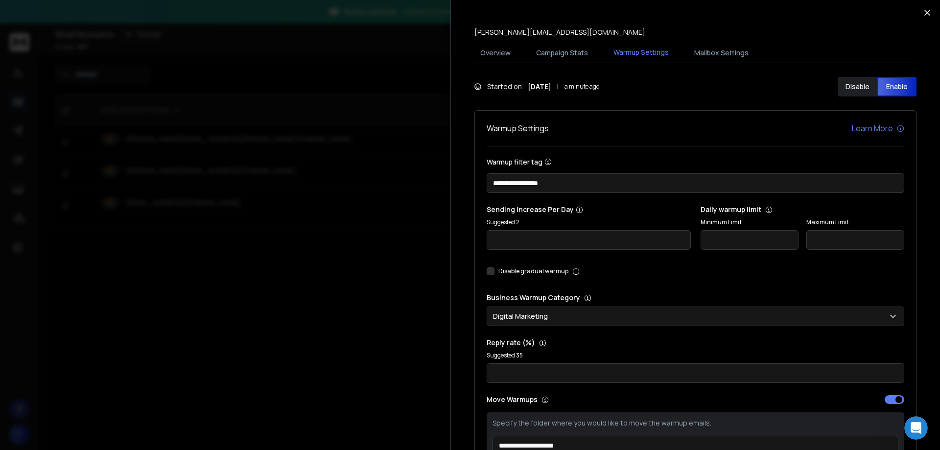
click at [922, 11] on icon "button" at bounding box center [927, 13] width 10 height 10
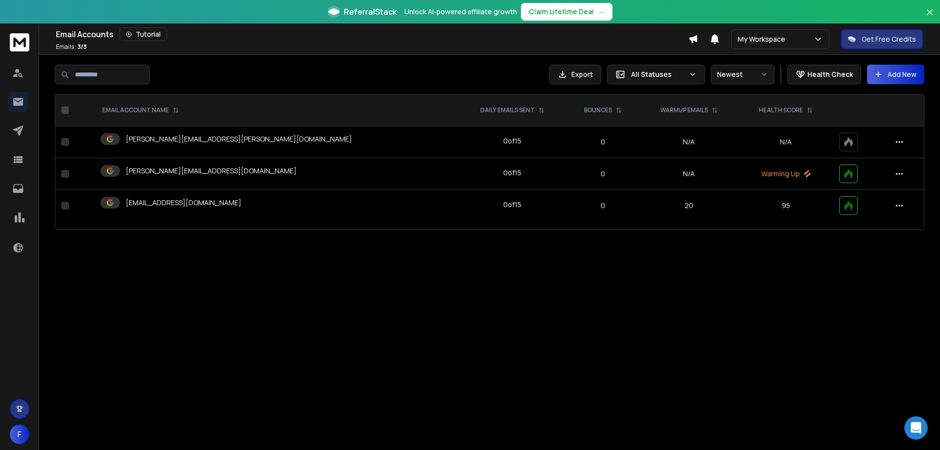
click at [900, 137] on button at bounding box center [899, 142] width 38 height 17
click at [882, 159] on div "Warmup Settings" at bounding box center [881, 163] width 76 height 16
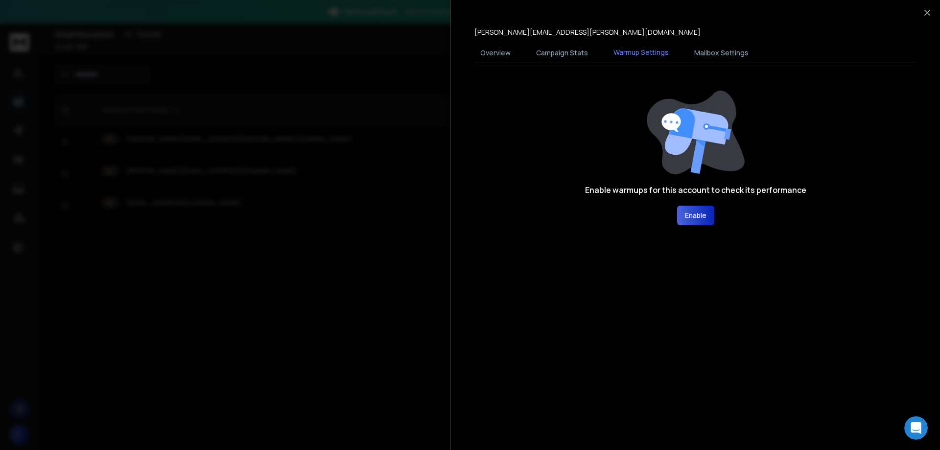
click at [696, 212] on button "Enable" at bounding box center [695, 216] width 37 height 20
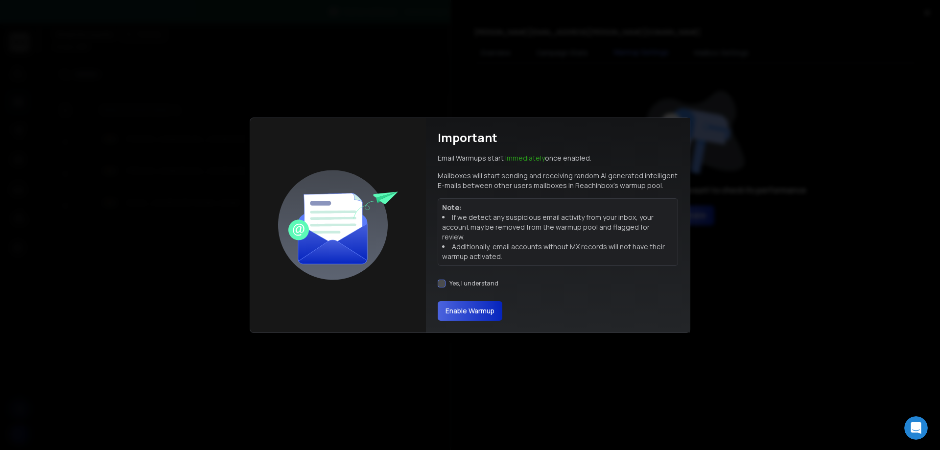
click at [440, 279] on button "Yes, I understand" at bounding box center [442, 283] width 8 height 8
click at [454, 304] on button "Enable Warmup" at bounding box center [470, 311] width 65 height 20
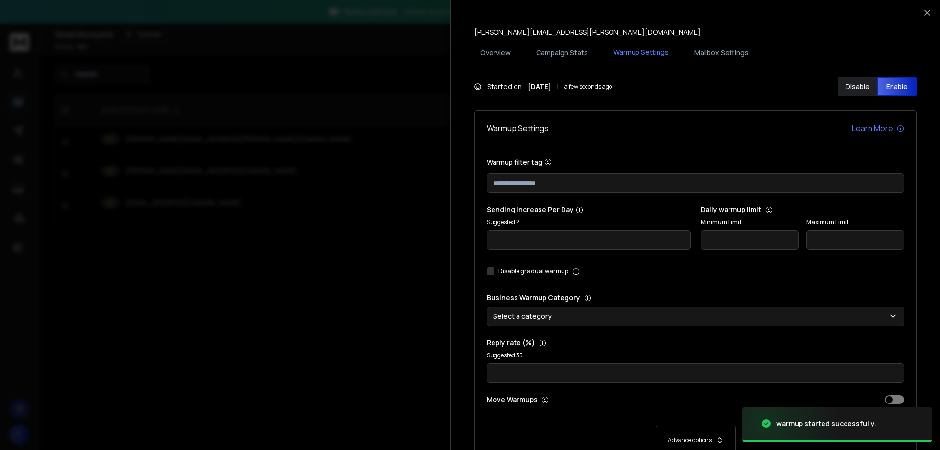
type input "**********"
type input "*"
type input "**"
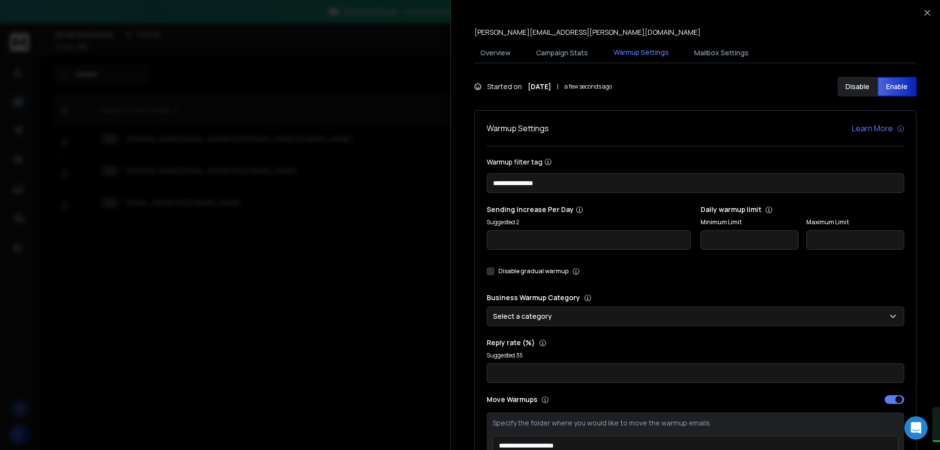
click at [536, 241] on input "*" at bounding box center [589, 240] width 204 height 20
type input "*"
type input "**"
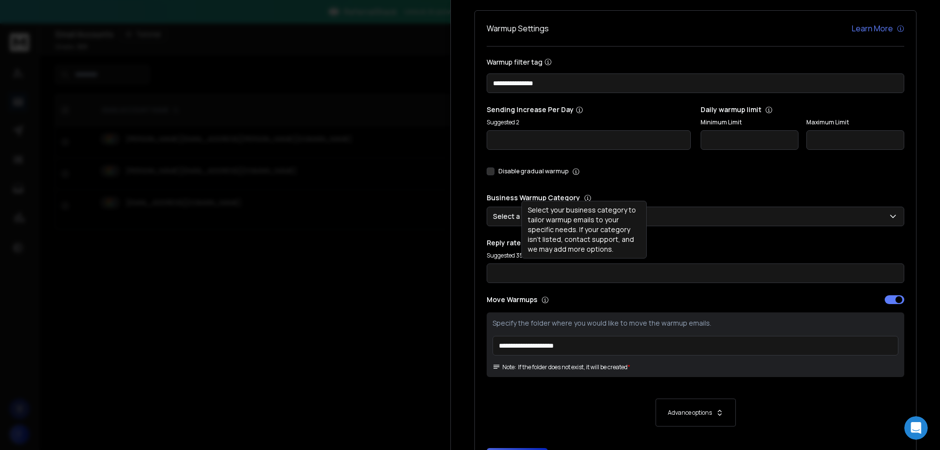
scroll to position [157, 0]
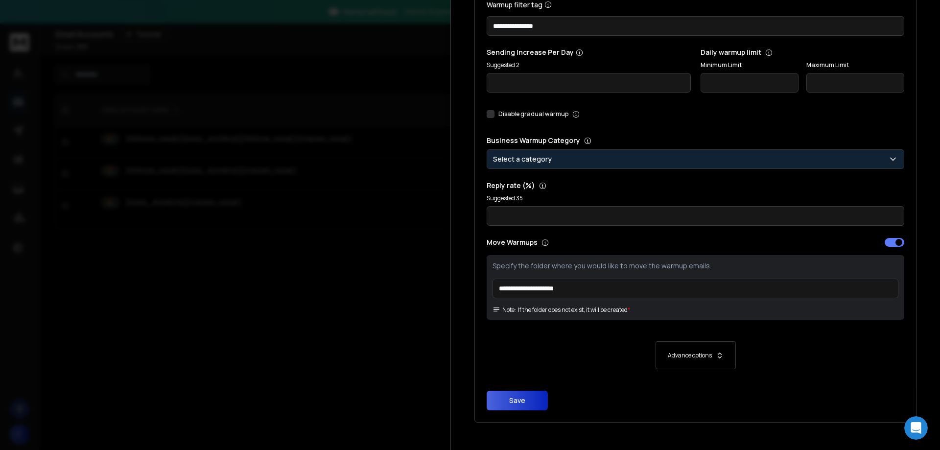
type input "**"
click at [600, 154] on div "Select a category" at bounding box center [695, 159] width 405 height 10
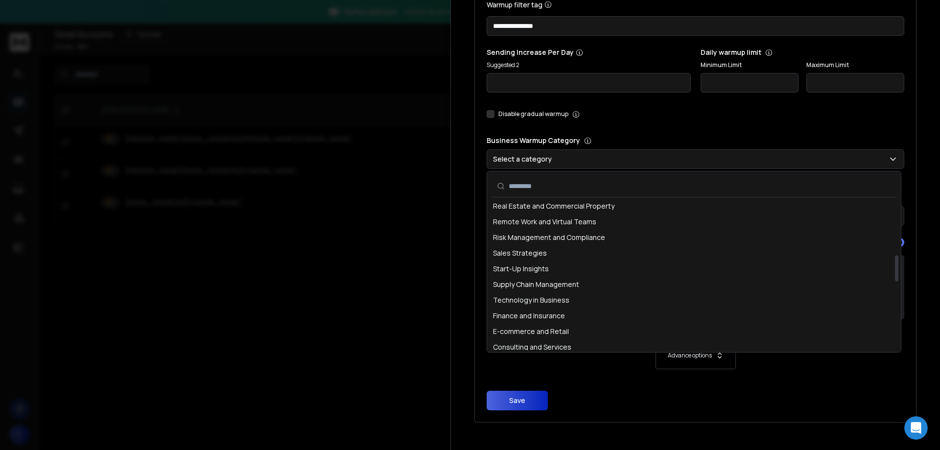
scroll to position [294, 0]
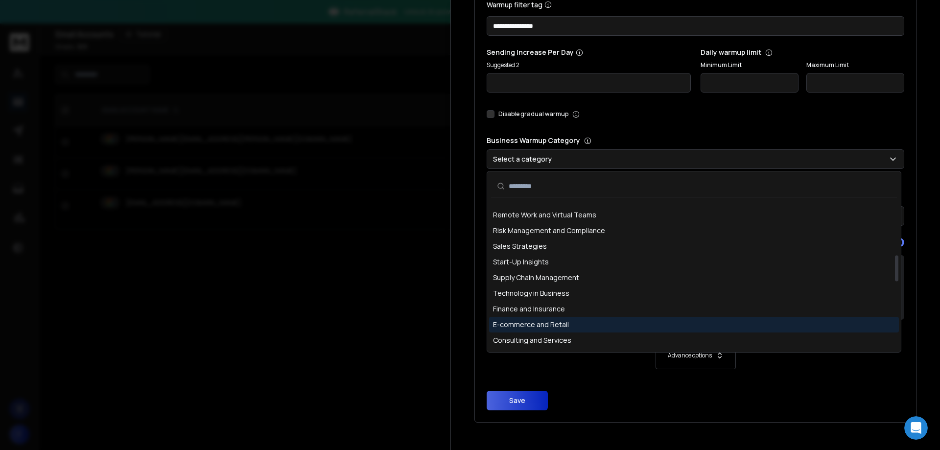
click at [575, 322] on div "E-commerce and Retail" at bounding box center [694, 325] width 410 height 16
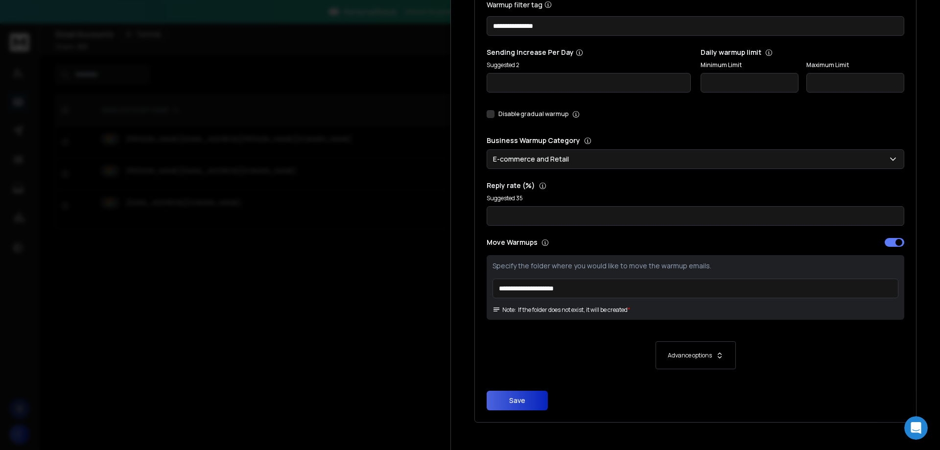
click at [546, 395] on button "Save" at bounding box center [517, 401] width 61 height 20
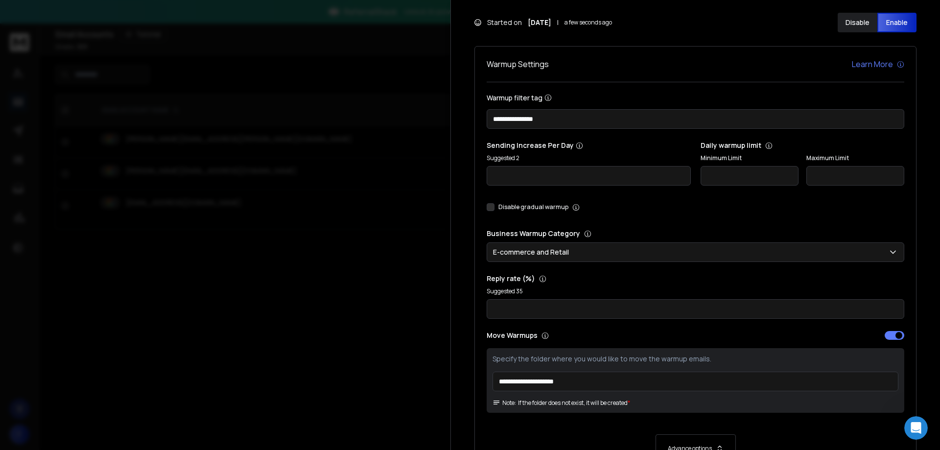
scroll to position [0, 0]
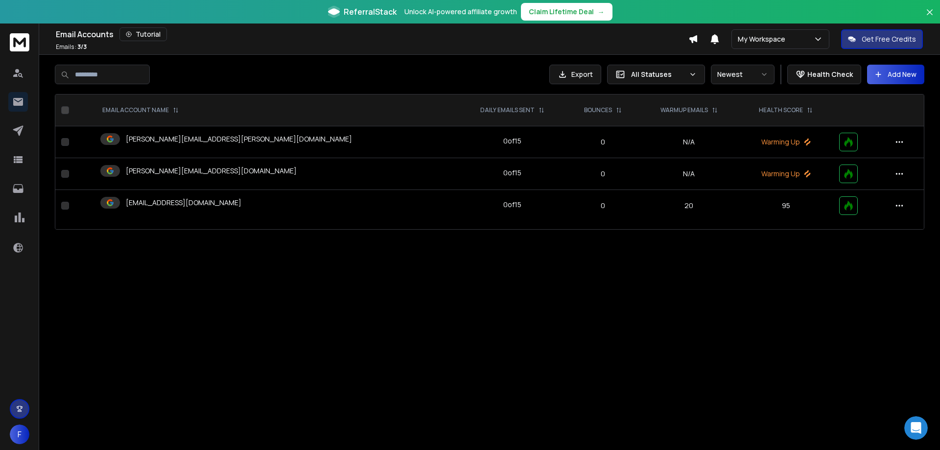
click at [895, 141] on icon at bounding box center [899, 142] width 9 height 9
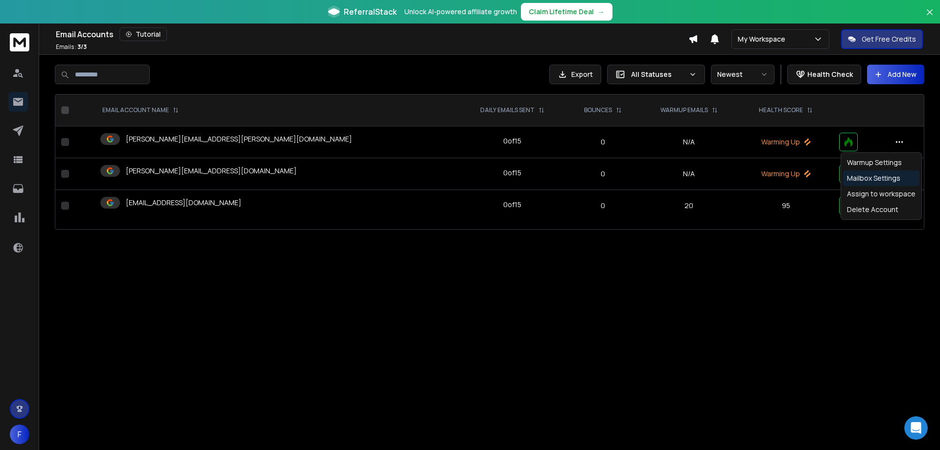
click at [879, 177] on div "Mailbox Settings" at bounding box center [881, 178] width 76 height 16
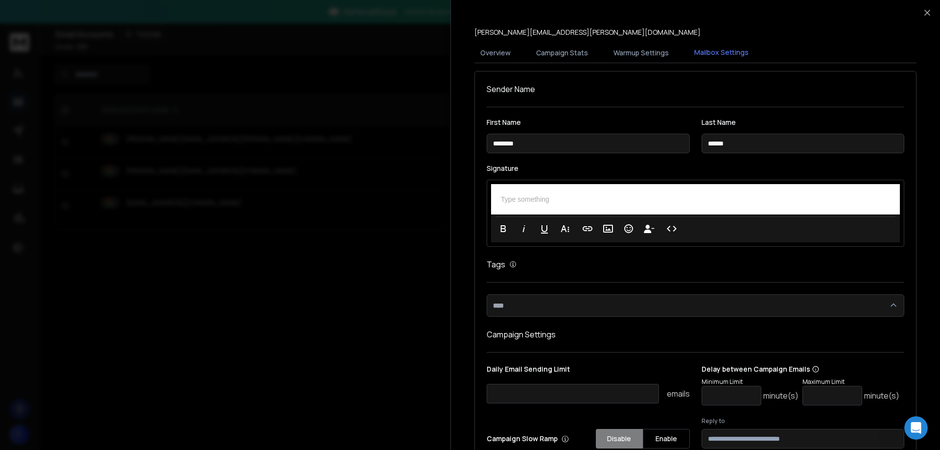
click at [627, 46] on button "Warmup Settings" at bounding box center [640, 53] width 67 height 22
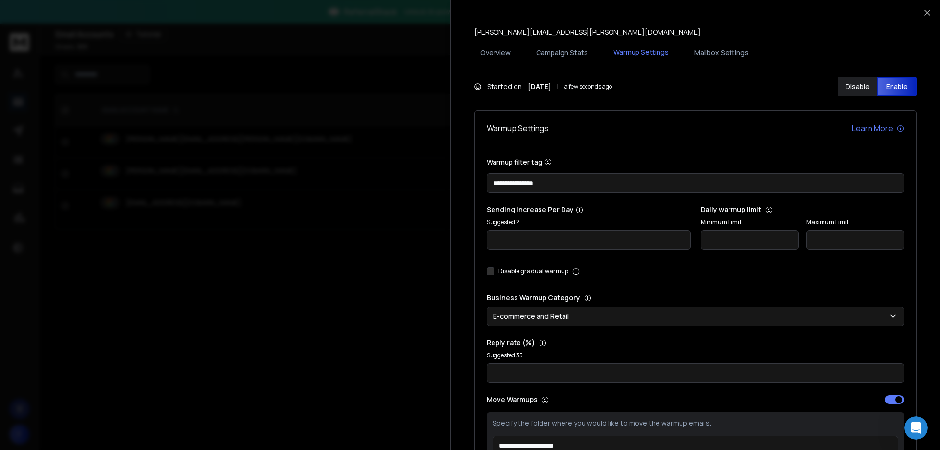
click at [569, 48] on button "Campaign Stats" at bounding box center [562, 53] width 64 height 22
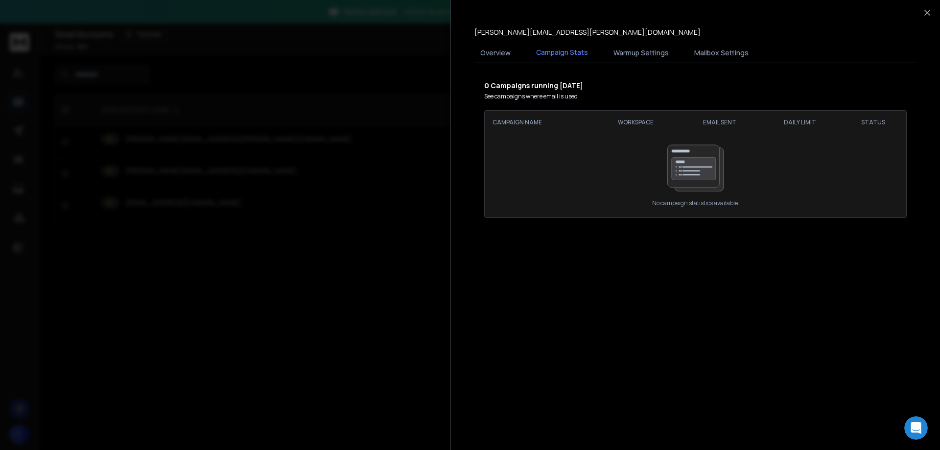
click at [494, 47] on button "Overview" at bounding box center [495, 53] width 42 height 22
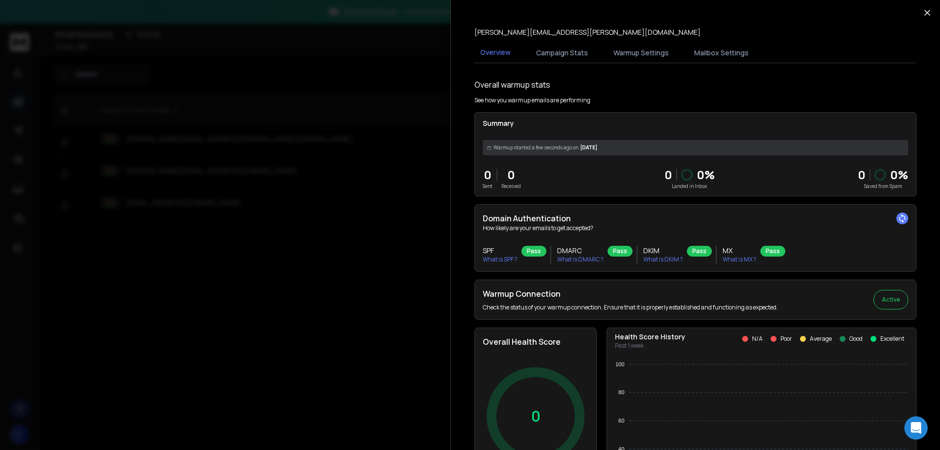
click at [926, 11] on icon "button" at bounding box center [927, 12] width 5 height 5
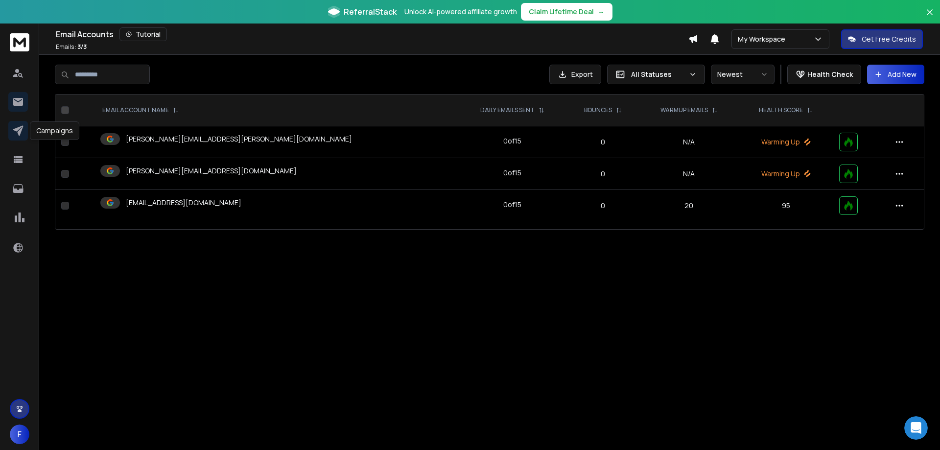
click at [24, 131] on link at bounding box center [18, 131] width 20 height 20
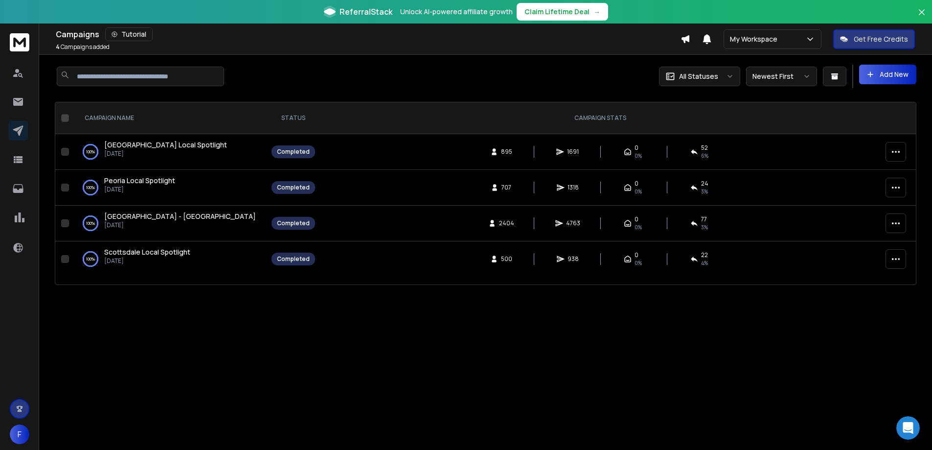
click at [921, 11] on icon "Close banner" at bounding box center [922, 12] width 6 height 6
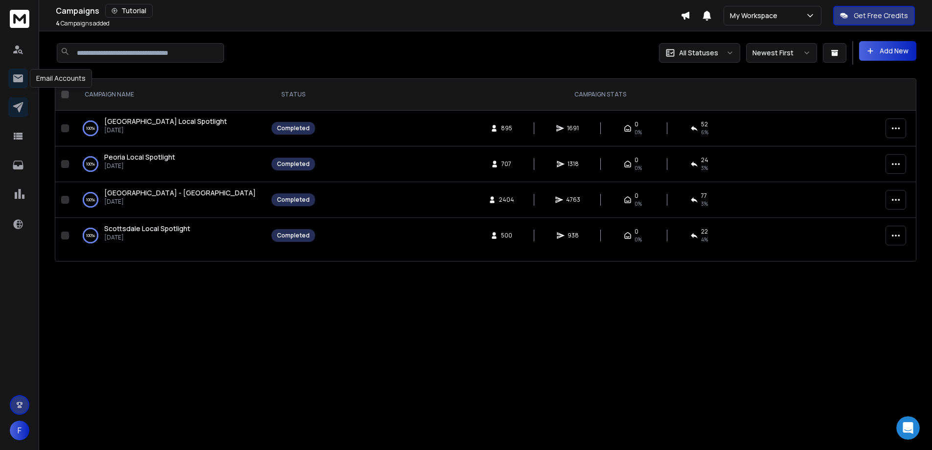
click at [20, 81] on icon at bounding box center [18, 78] width 10 height 8
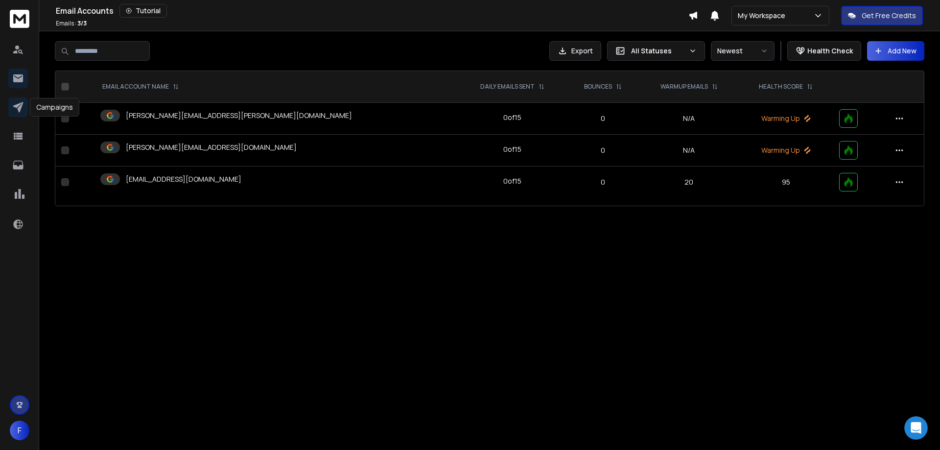
click at [17, 111] on icon at bounding box center [18, 107] width 12 height 12
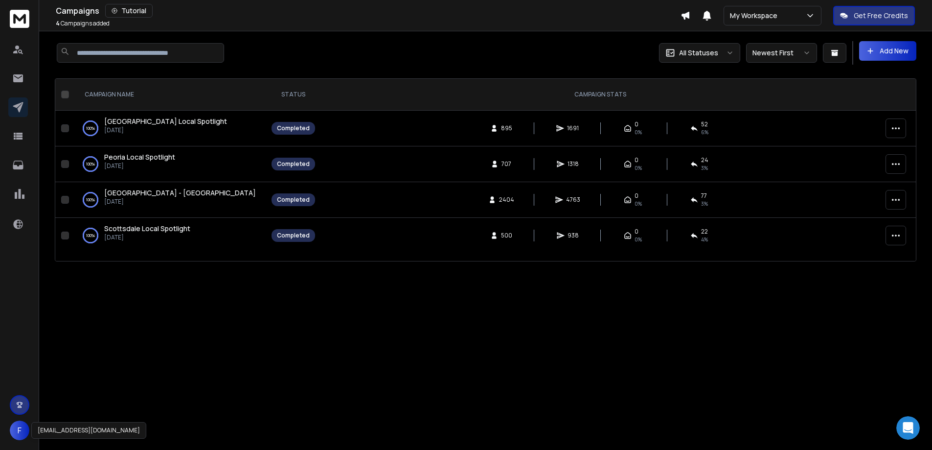
click at [22, 431] on span "F" at bounding box center [20, 430] width 20 height 20
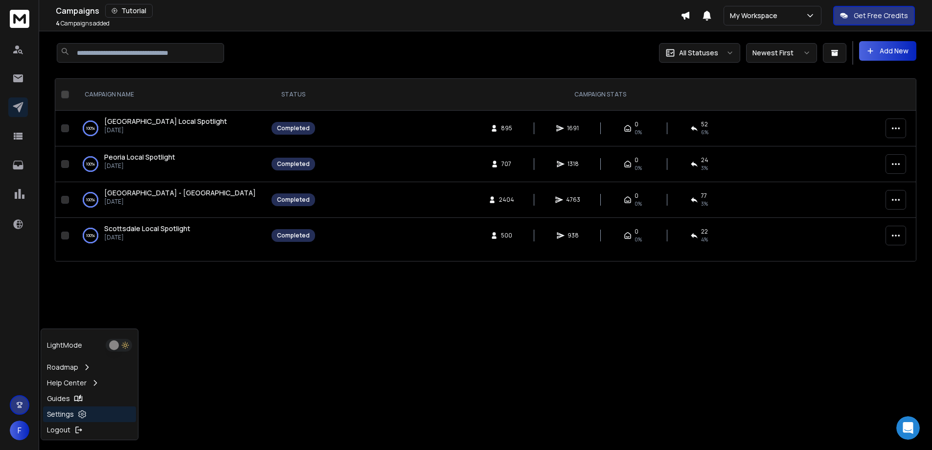
click at [67, 412] on p "Settings" at bounding box center [60, 414] width 27 height 10
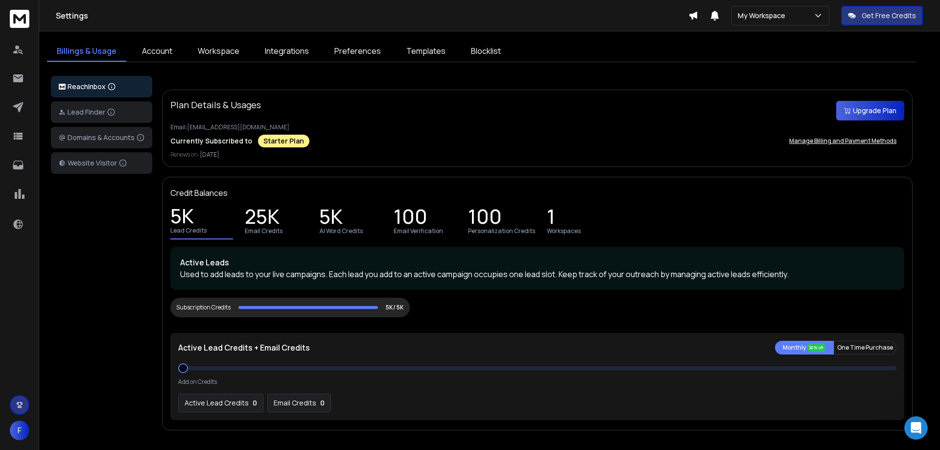
click at [297, 51] on link "Integrations" at bounding box center [287, 51] width 64 height 21
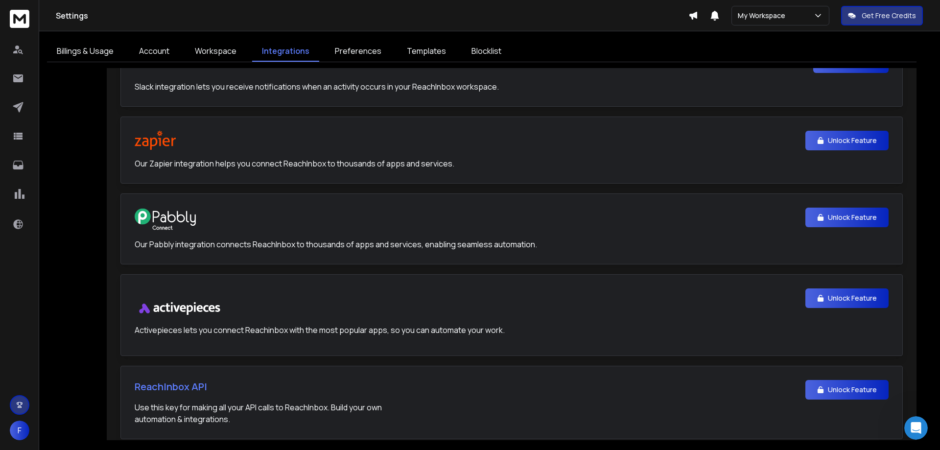
scroll to position [120, 0]
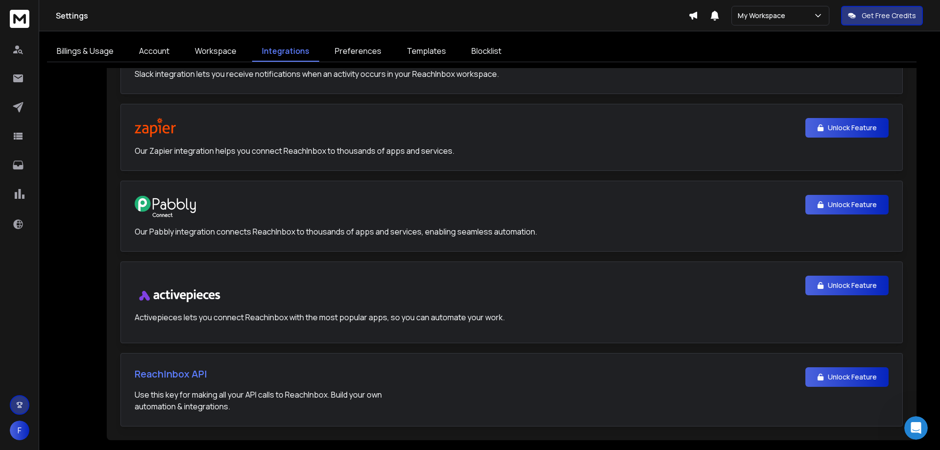
click at [848, 385] on button "Unlock Feature" at bounding box center [846, 377] width 83 height 20
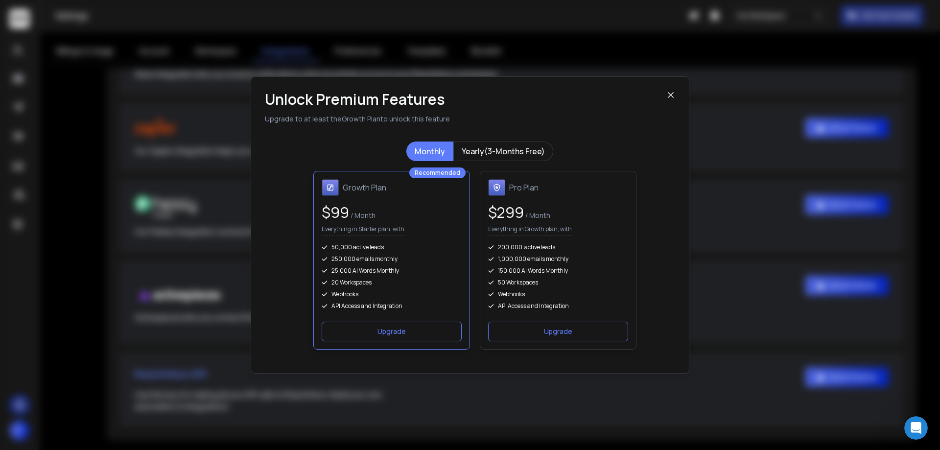
click at [672, 94] on icon at bounding box center [670, 95] width 9 height 9
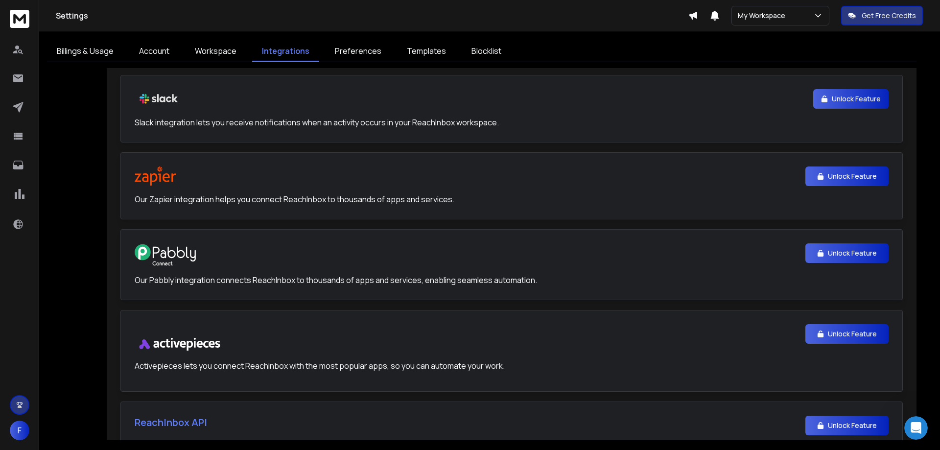
scroll to position [0, 0]
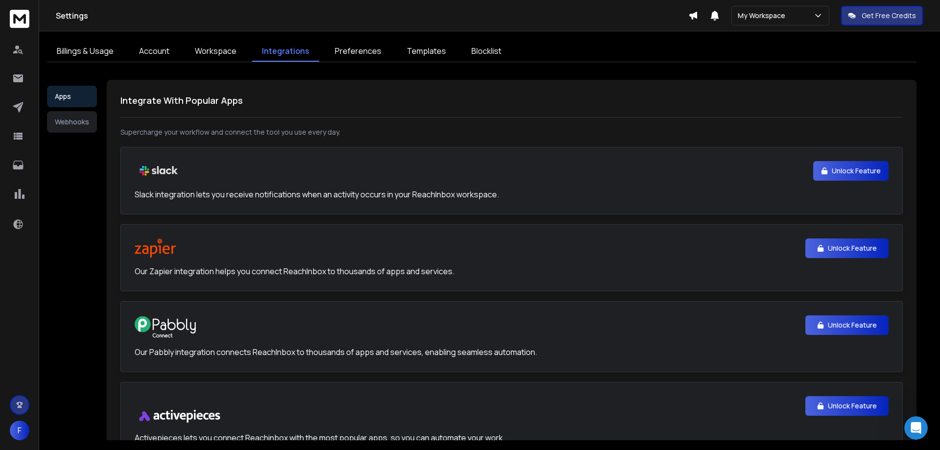
click at [838, 246] on p "Unlock Feature" at bounding box center [852, 248] width 49 height 10
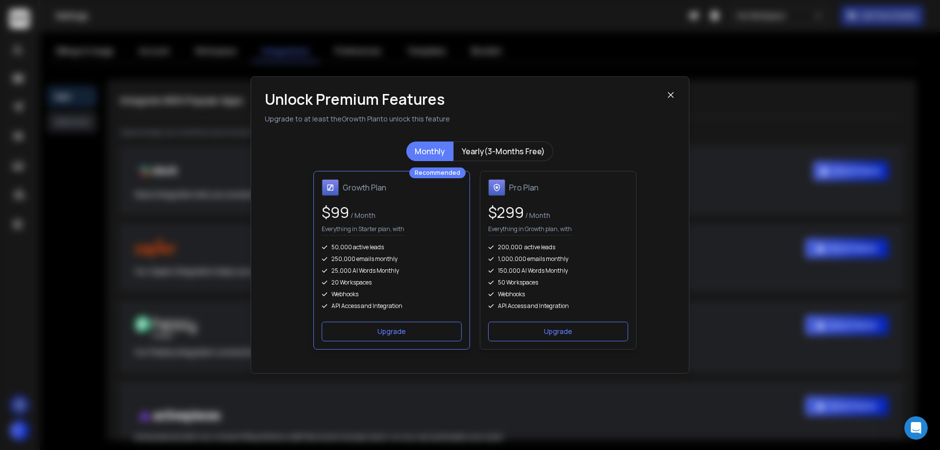
click at [668, 93] on icon at bounding box center [670, 95] width 9 height 9
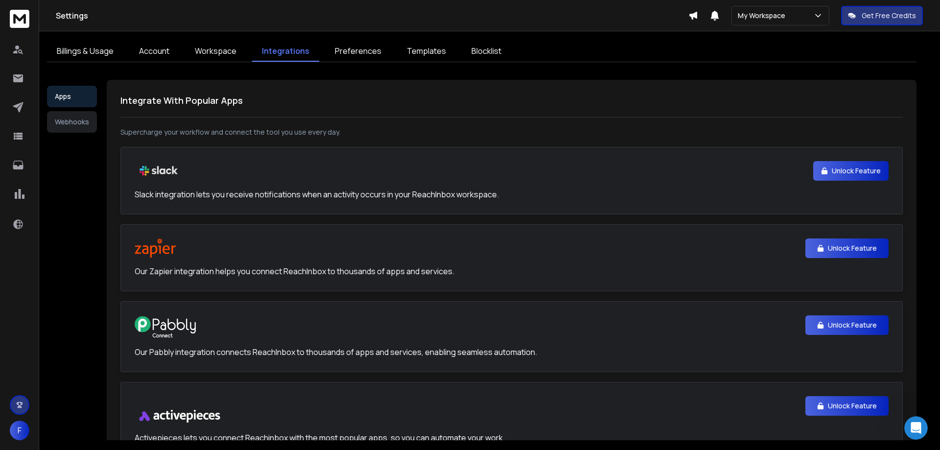
click at [359, 57] on link "Preferences" at bounding box center [358, 51] width 66 height 21
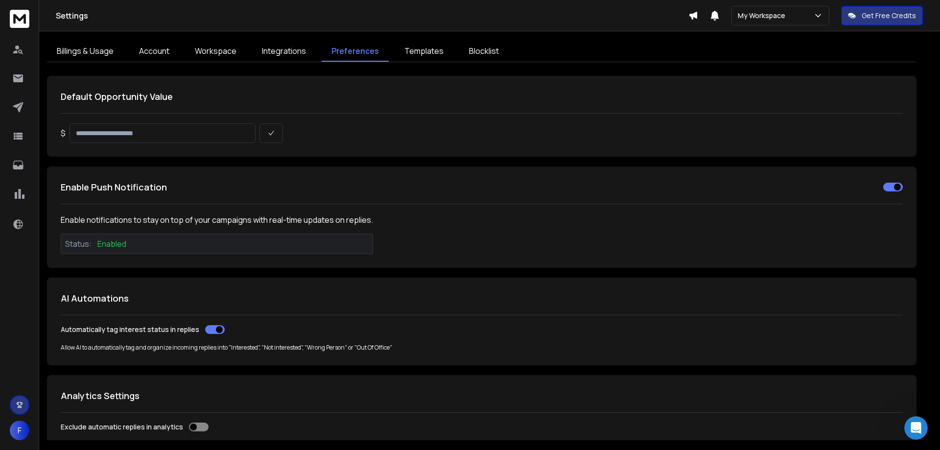
click at [402, 52] on link "Templates" at bounding box center [424, 51] width 59 height 21
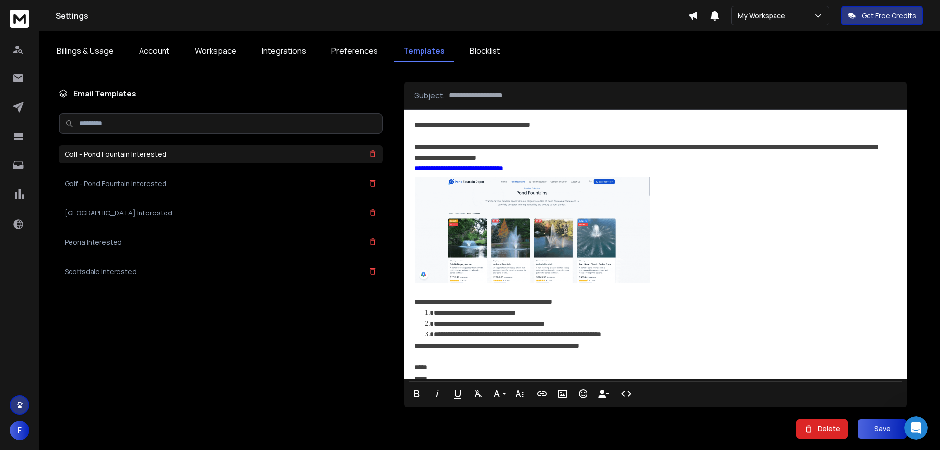
click at [474, 169] on link "**********" at bounding box center [458, 168] width 89 height 7
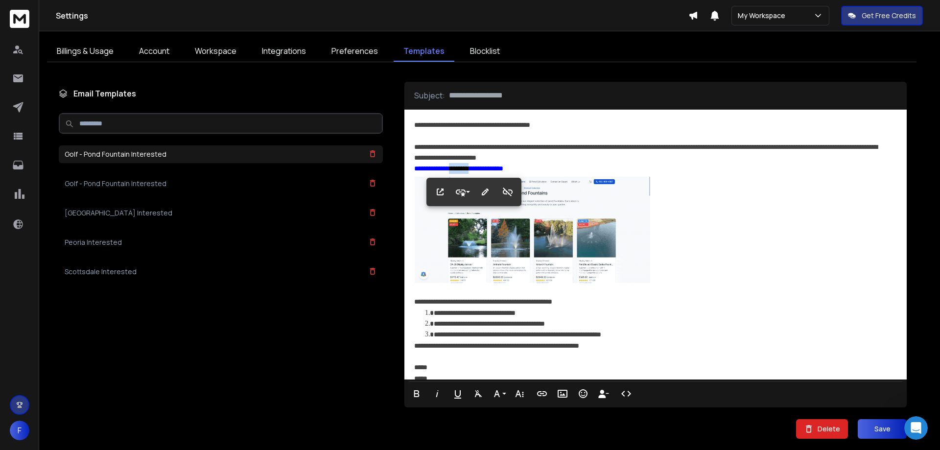
click at [474, 169] on link "**********" at bounding box center [458, 168] width 89 height 7
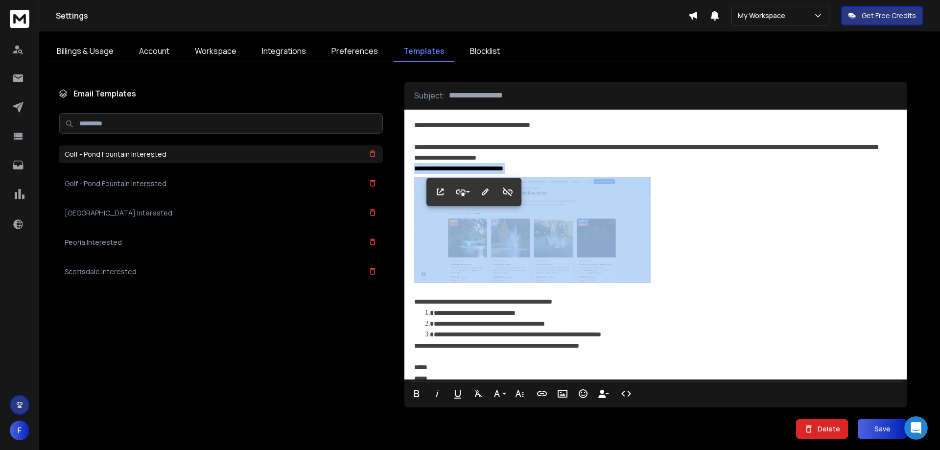
click at [474, 169] on link "**********" at bounding box center [458, 168] width 89 height 7
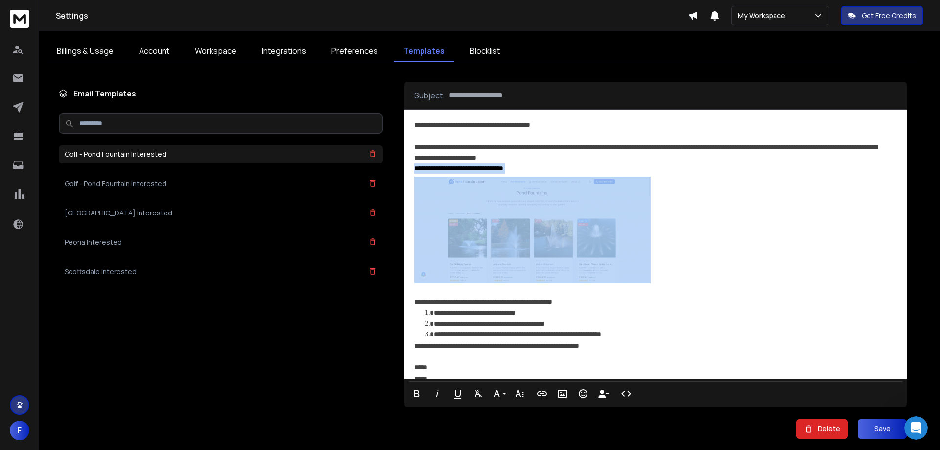
click at [474, 169] on link "**********" at bounding box center [458, 168] width 89 height 7
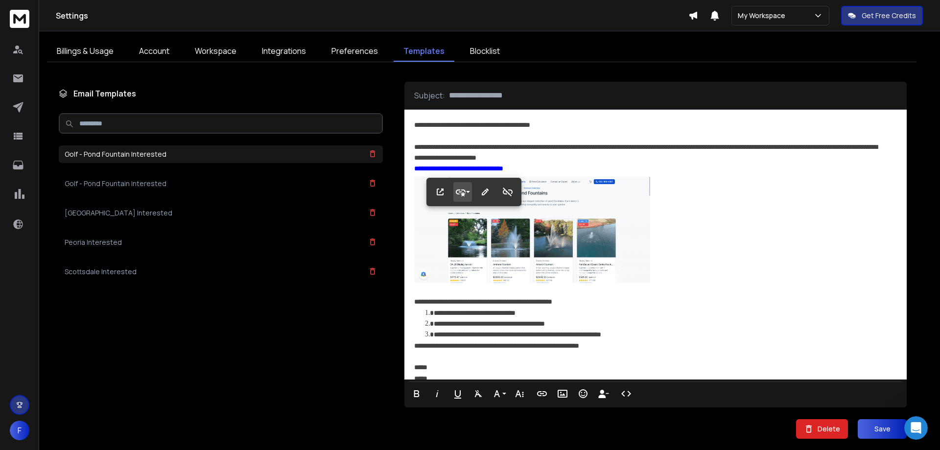
click at [462, 193] on icon "button" at bounding box center [461, 192] width 10 height 7
click at [508, 190] on icon "button" at bounding box center [508, 191] width 10 height 9
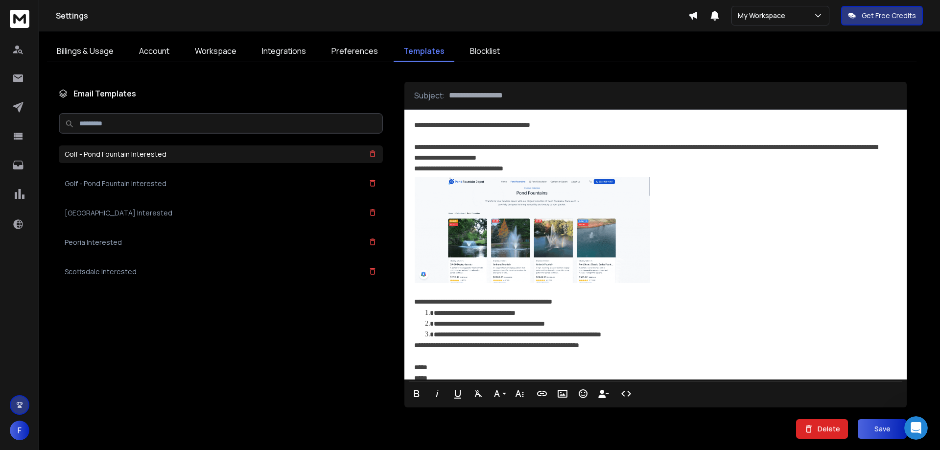
click at [468, 156] on div "**********" at bounding box center [650, 152] width 473 height 22
click at [302, 271] on div "Scottsdale Interested" at bounding box center [221, 272] width 324 height 18
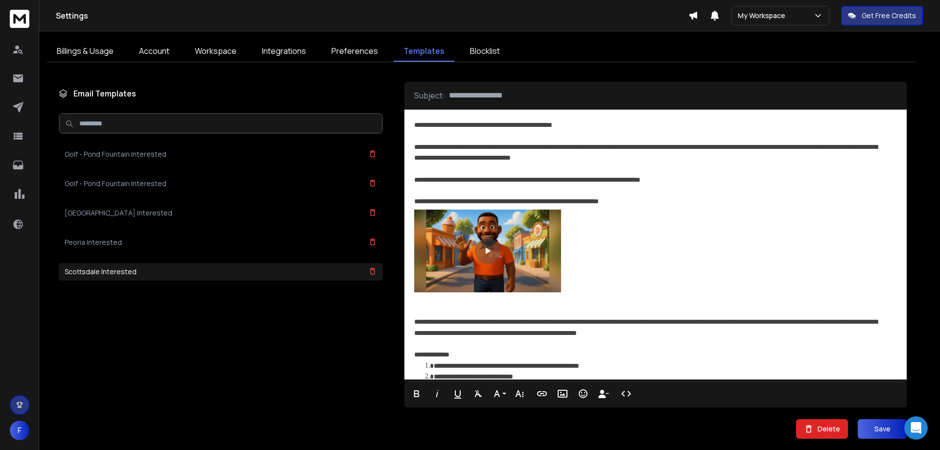
click at [370, 270] on icon at bounding box center [372, 271] width 5 height 7
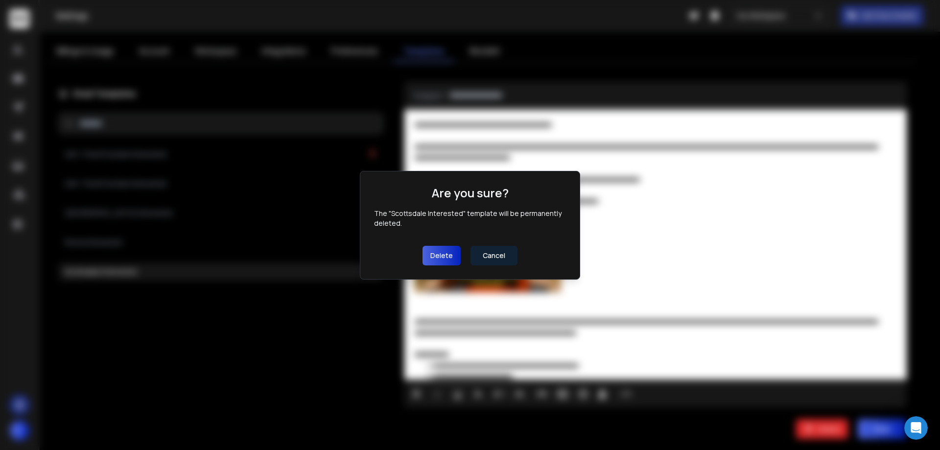
click at [440, 256] on button "Delete" at bounding box center [441, 256] width 38 height 20
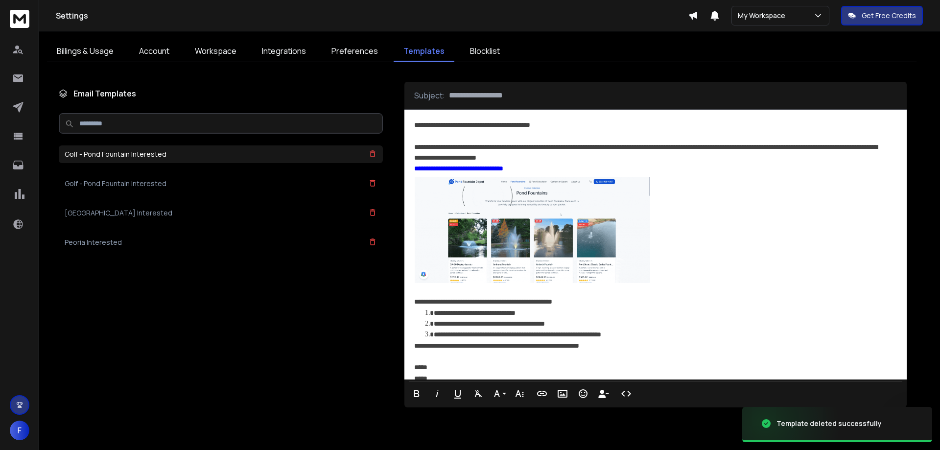
scroll to position [4, 0]
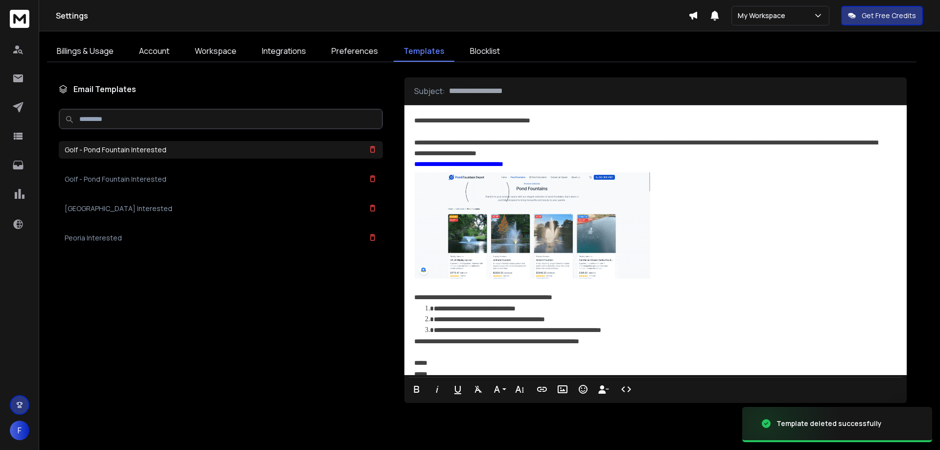
click at [370, 234] on icon at bounding box center [372, 237] width 5 height 7
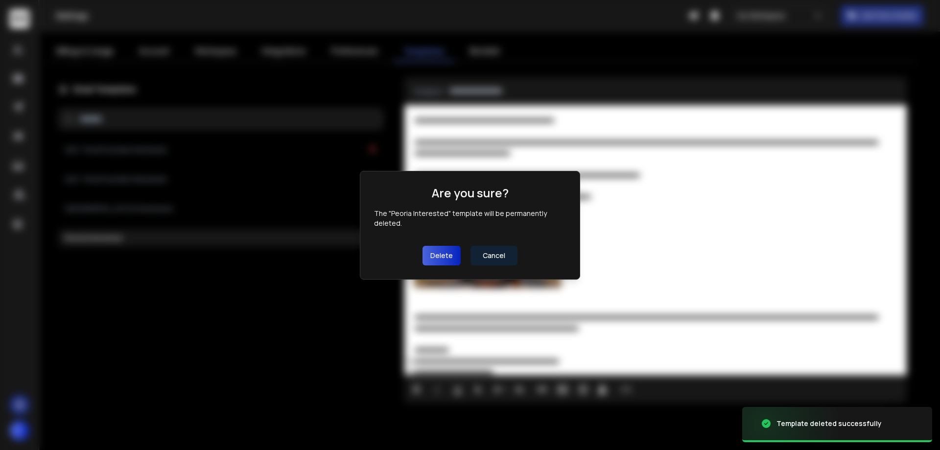
click at [440, 250] on button "Delete" at bounding box center [441, 256] width 38 height 20
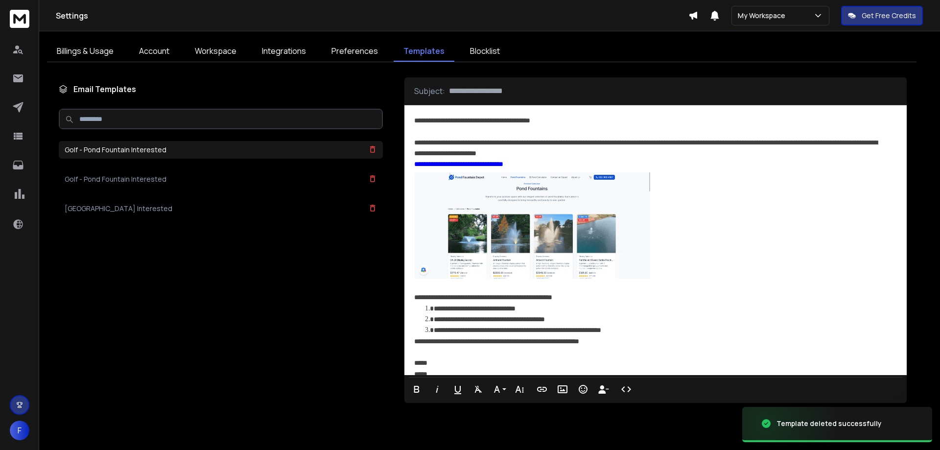
click at [370, 206] on div "[GEOGRAPHIC_DATA] Interested" at bounding box center [221, 209] width 324 height 18
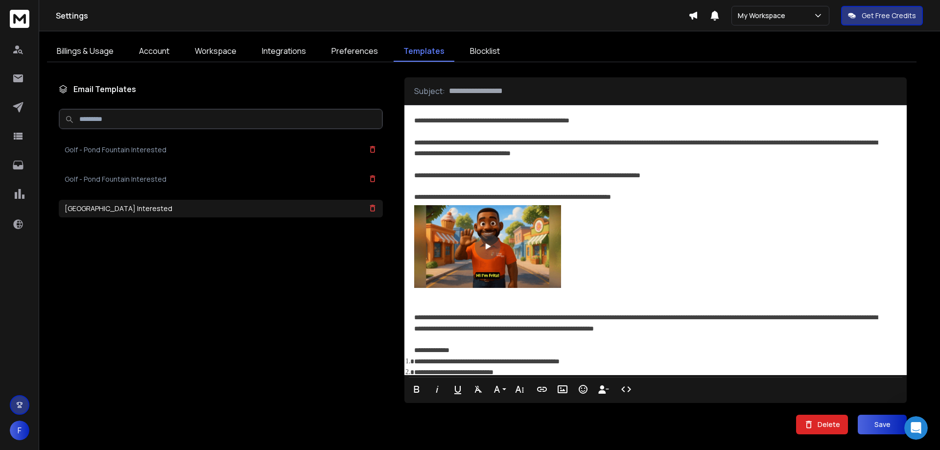
click at [370, 208] on icon at bounding box center [372, 208] width 5 height 7
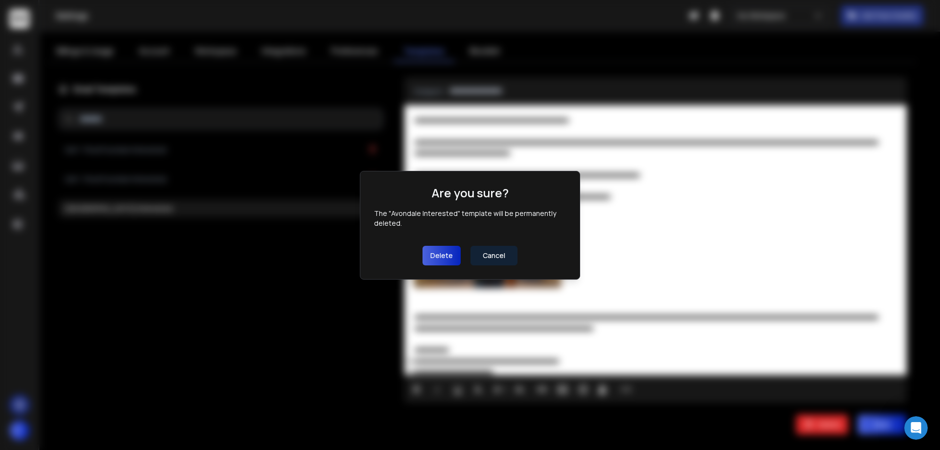
click at [436, 258] on button "Delete" at bounding box center [441, 256] width 38 height 20
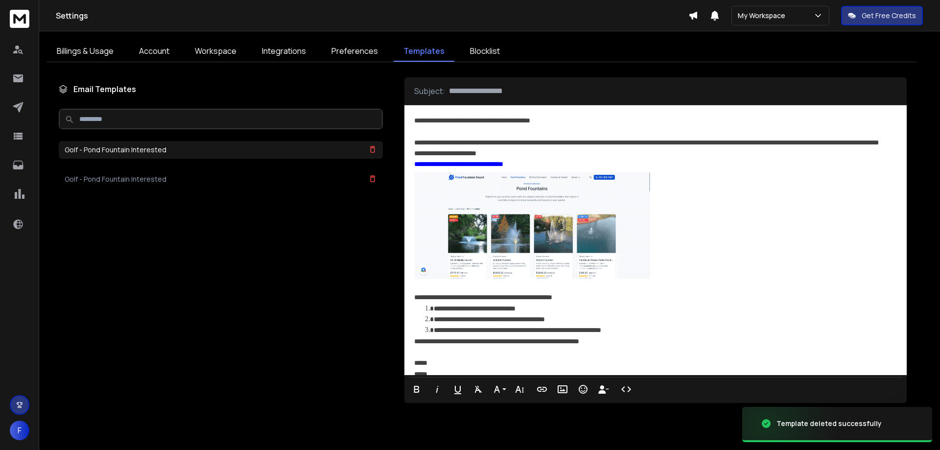
click at [362, 171] on div "Golf - Pond Fountain Interested" at bounding box center [221, 179] width 324 height 18
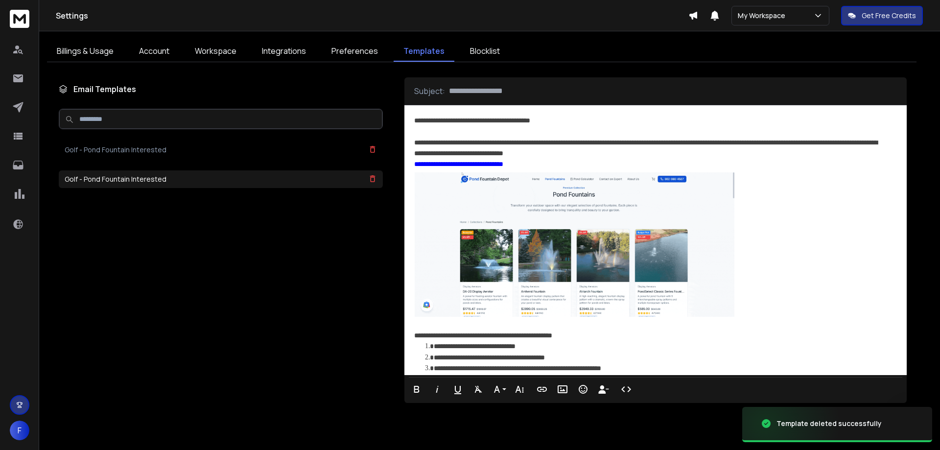
click at [368, 179] on icon at bounding box center [372, 178] width 9 height 9
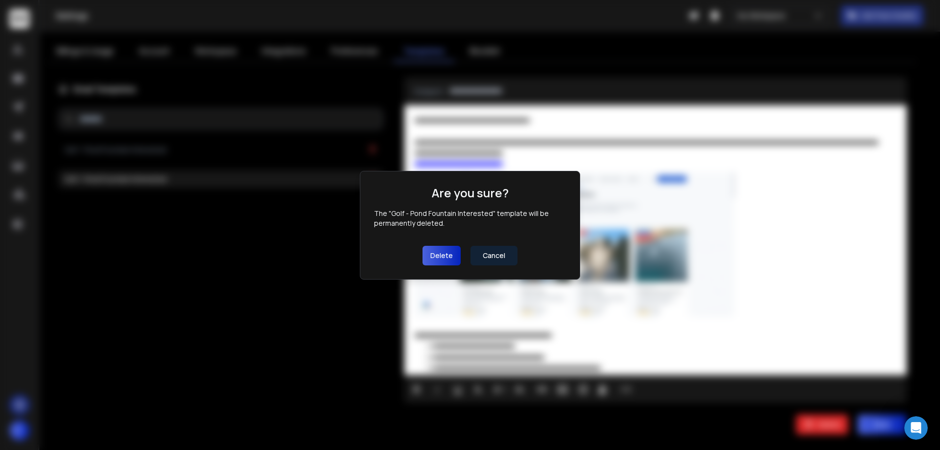
click at [436, 261] on button "Delete" at bounding box center [441, 256] width 38 height 20
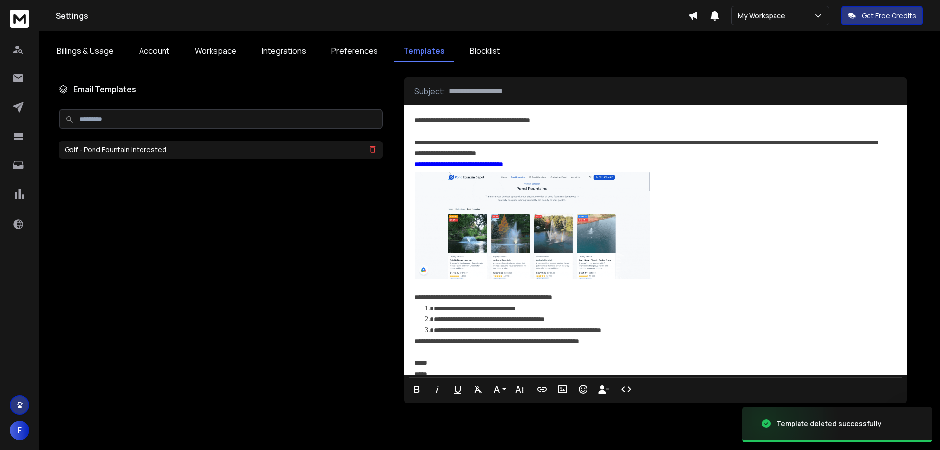
click at [370, 151] on icon at bounding box center [372, 149] width 5 height 7
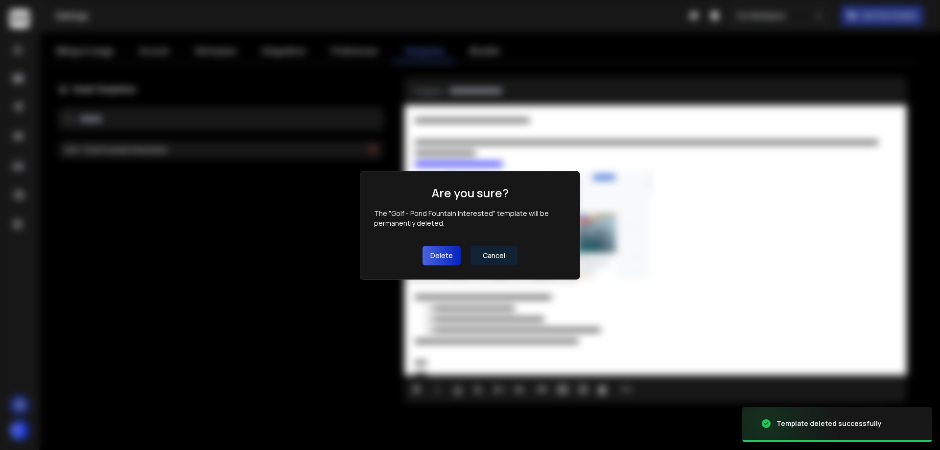
click at [454, 260] on button "Delete" at bounding box center [441, 256] width 38 height 20
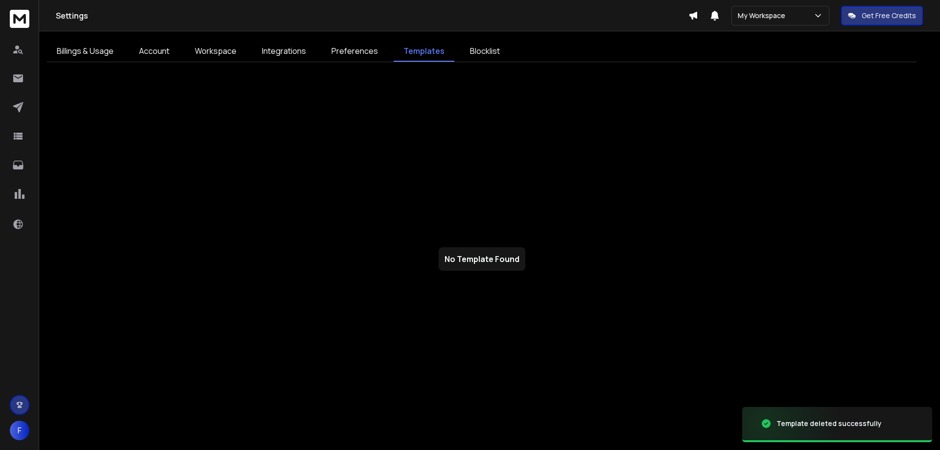
click at [287, 54] on link "Integrations" at bounding box center [284, 51] width 64 height 21
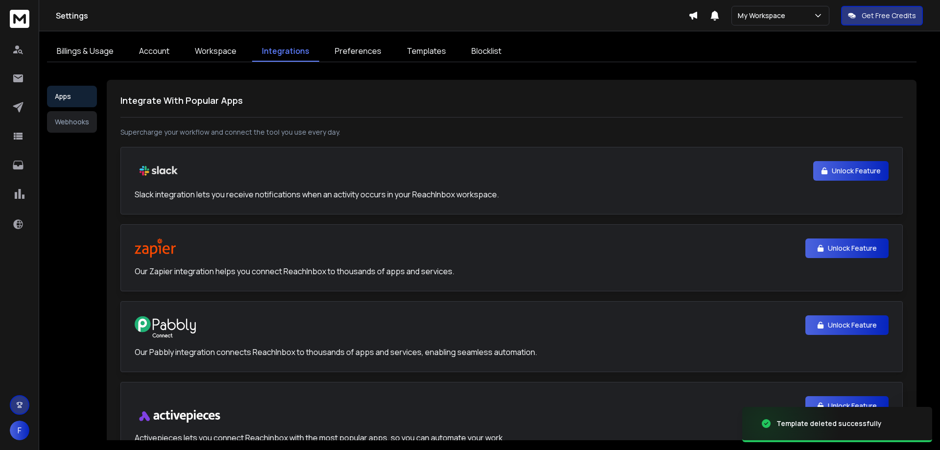
click at [361, 54] on link "Preferences" at bounding box center [358, 51] width 66 height 21
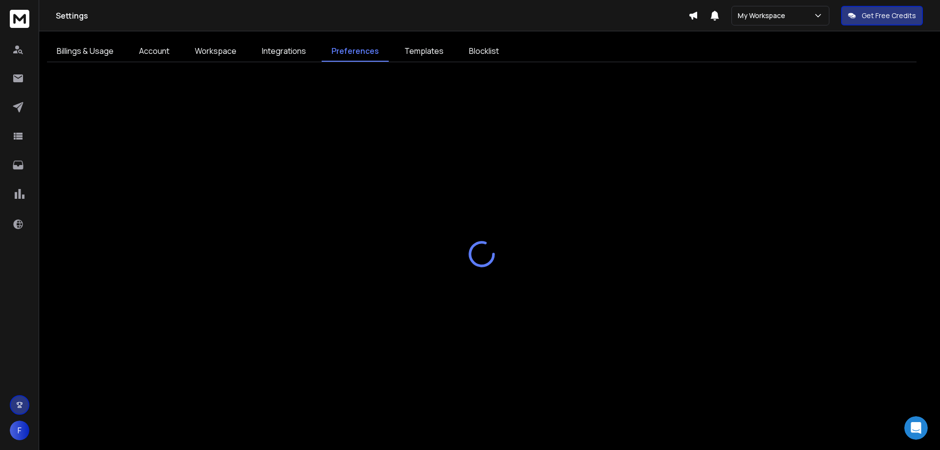
click at [435, 56] on link "Templates" at bounding box center [424, 51] width 59 height 21
click at [162, 55] on link "Account" at bounding box center [154, 51] width 50 height 21
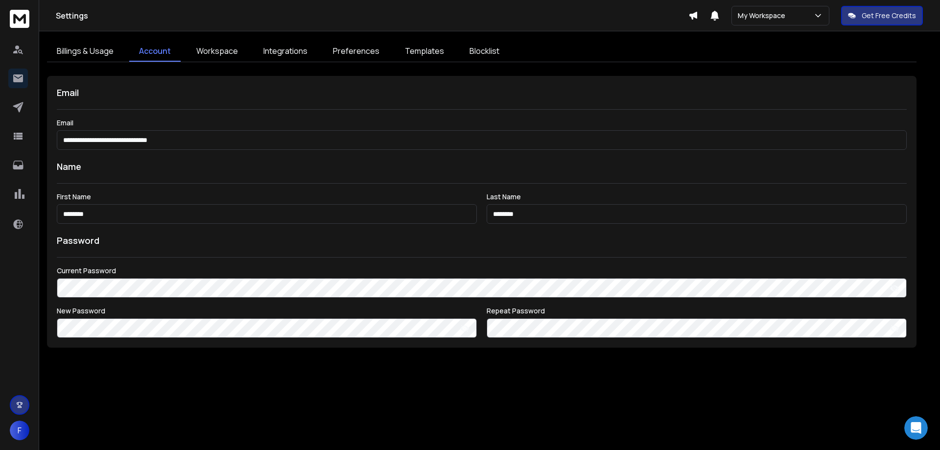
click at [9, 82] on link at bounding box center [18, 79] width 20 height 20
